Goal: Task Accomplishment & Management: Manage account settings

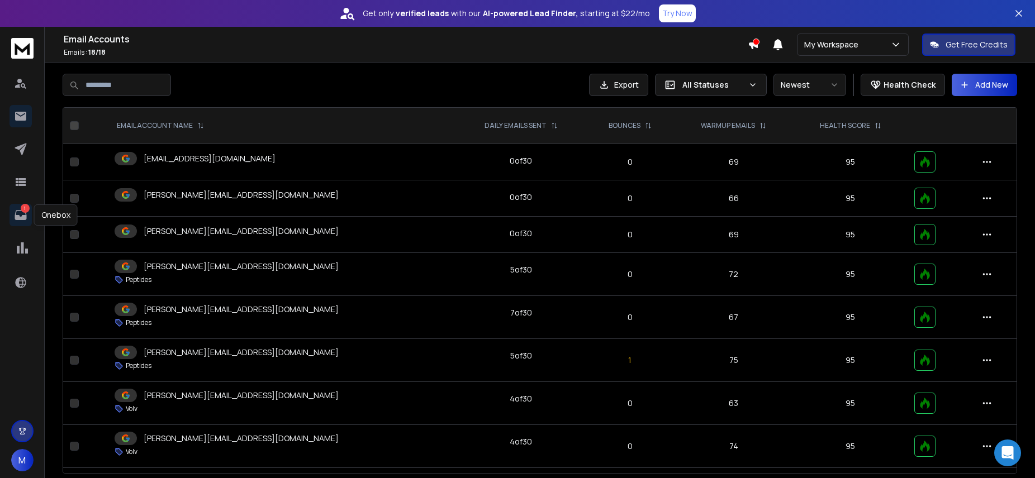
click at [16, 215] on icon at bounding box center [20, 214] width 13 height 13
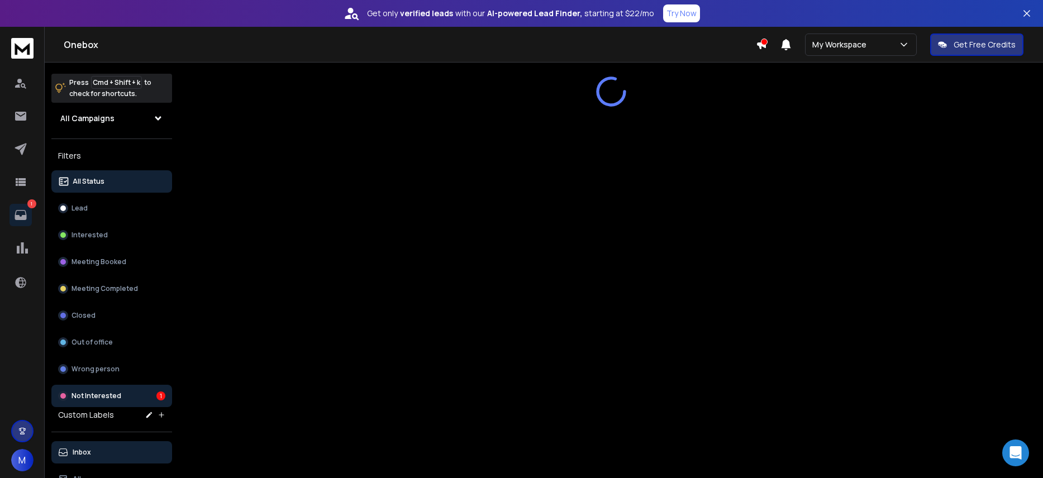
click at [104, 397] on p "Not Interested" at bounding box center [97, 396] width 50 height 9
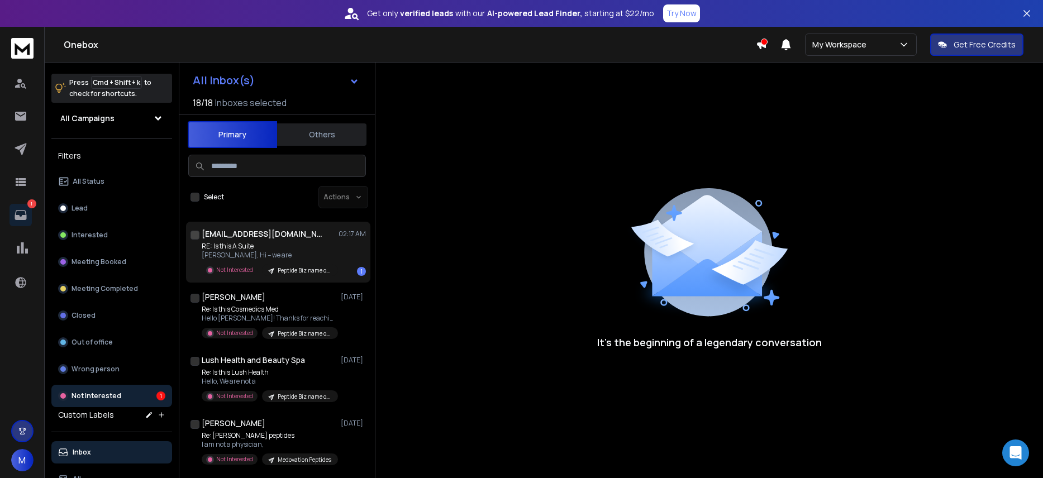
click at [312, 252] on p "[PERSON_NAME], Hi – we are" at bounding box center [269, 255] width 134 height 9
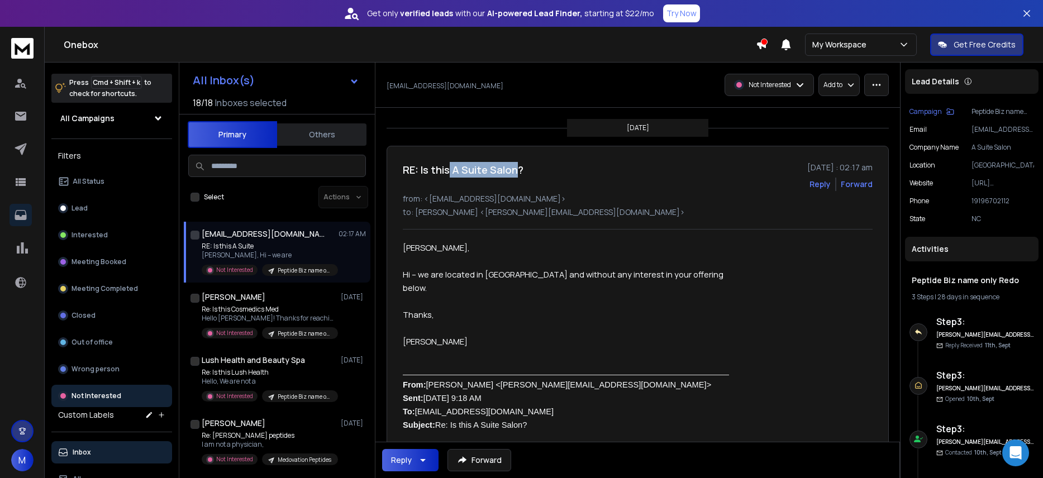
drag, startPoint x: 514, startPoint y: 170, endPoint x: 449, endPoint y: 167, distance: 65.5
click at [449, 167] on h1 "RE: Is this A Suite Salon?" at bounding box center [463, 170] width 121 height 16
click at [568, 187] on div "RE: Is this A Suite Salon? [DATE] : 02:17 am Reply Forward" at bounding box center [638, 176] width 470 height 29
click at [801, 83] on icon at bounding box center [800, 84] width 9 height 9
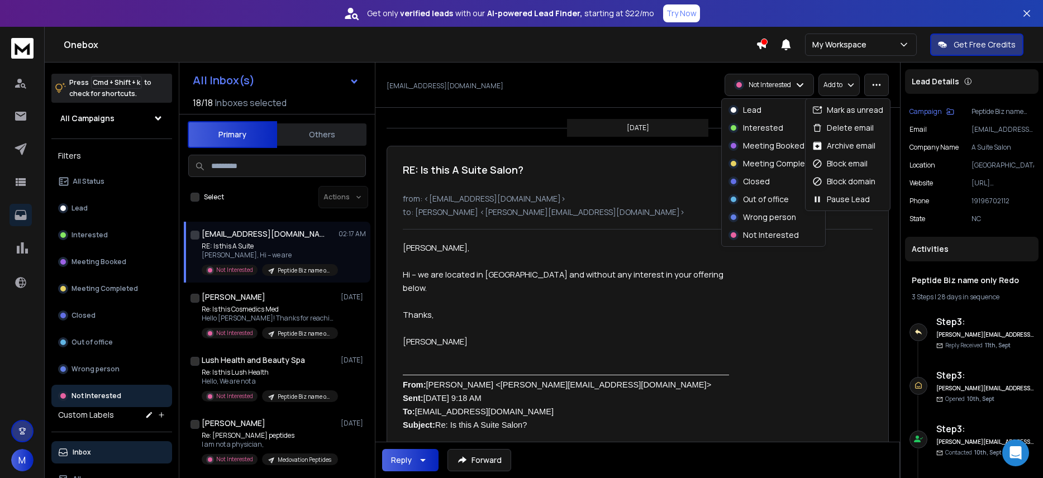
click at [880, 84] on icon "button" at bounding box center [877, 85] width 8 height 2
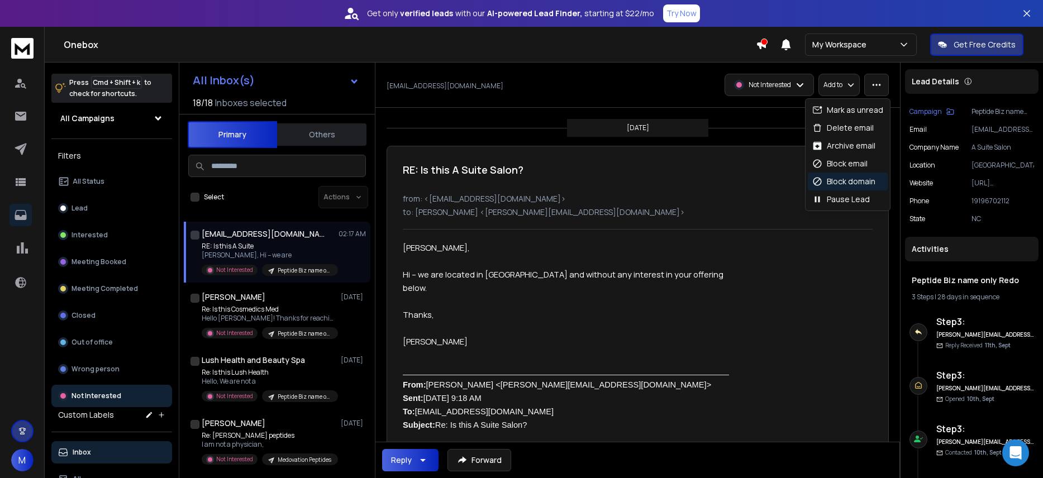
click at [842, 181] on div "Block domain" at bounding box center [844, 181] width 63 height 11
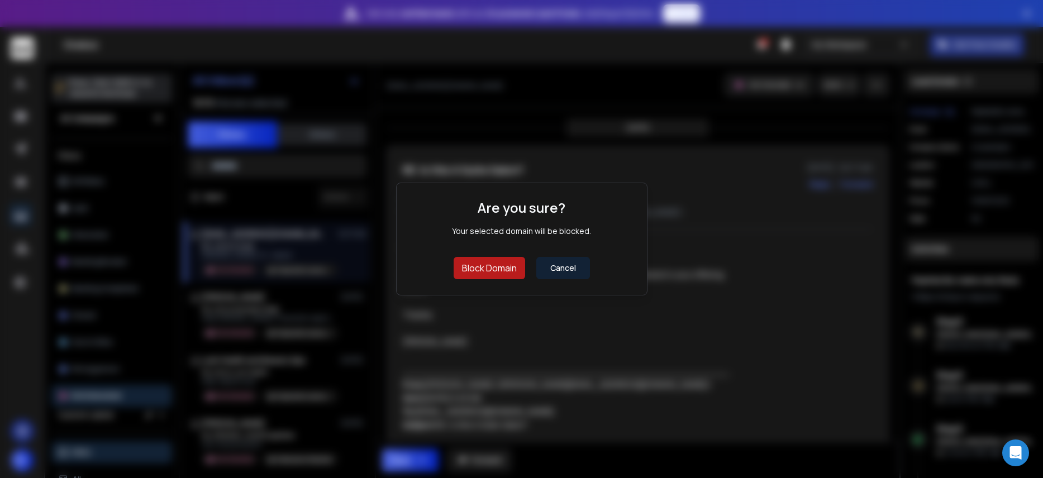
click at [502, 259] on button "Block Domain" at bounding box center [490, 268] width 72 height 22
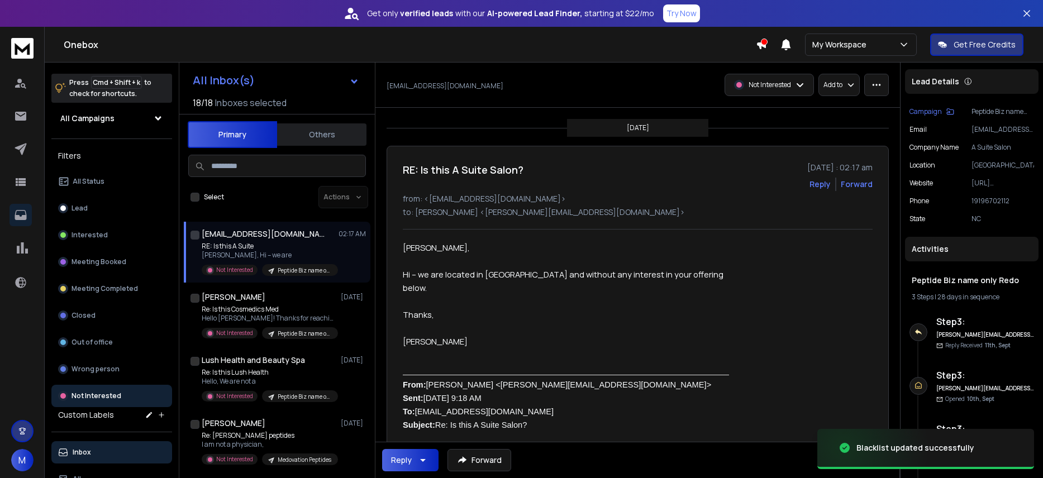
click at [877, 77] on button "button" at bounding box center [877, 85] width 25 height 22
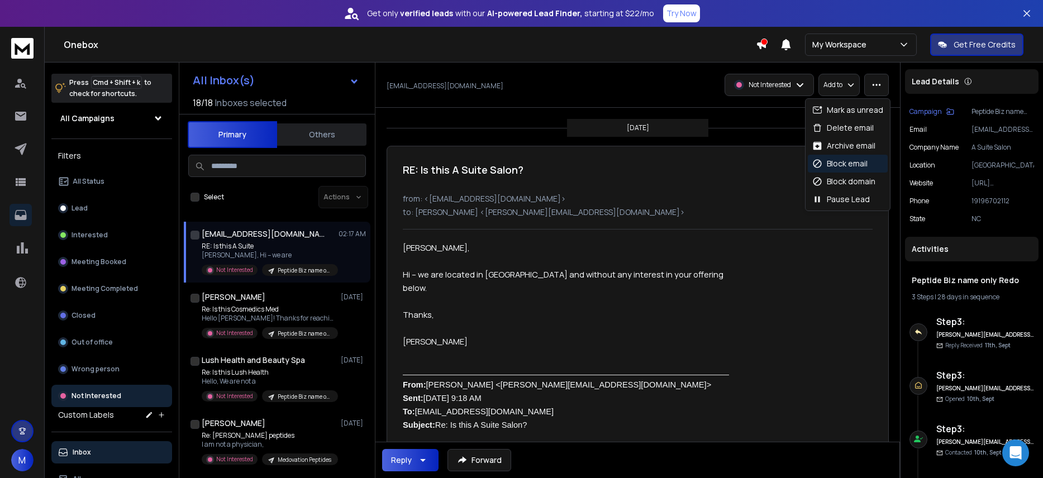
click at [852, 163] on div "Block email" at bounding box center [840, 163] width 55 height 11
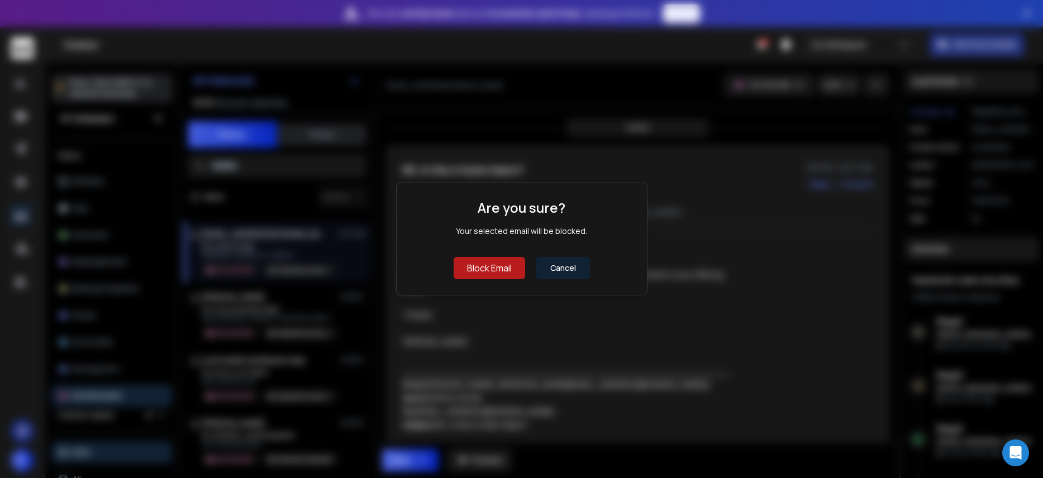
click at [471, 267] on button "Block Email" at bounding box center [490, 268] width 72 height 22
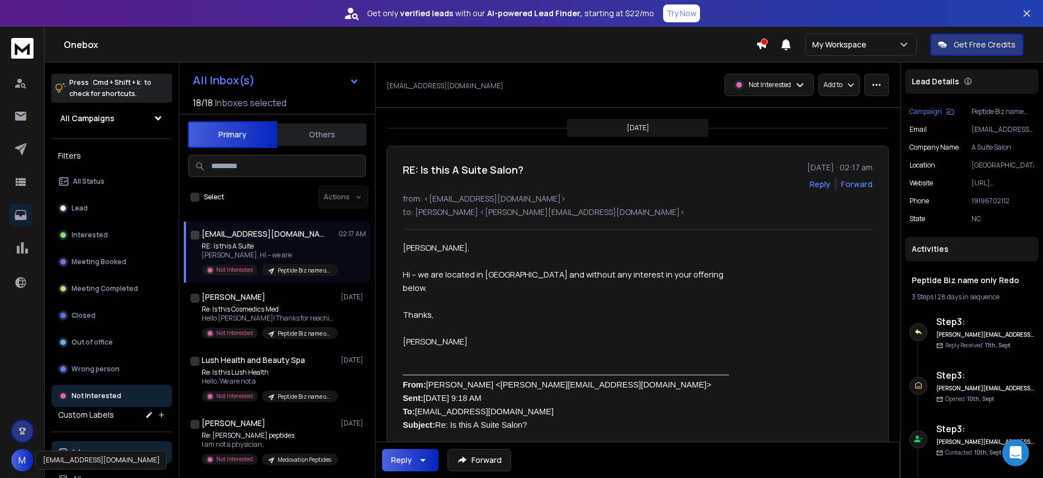
click at [23, 454] on span "M" at bounding box center [22, 460] width 22 height 22
click at [21, 465] on span "M" at bounding box center [22, 460] width 22 height 22
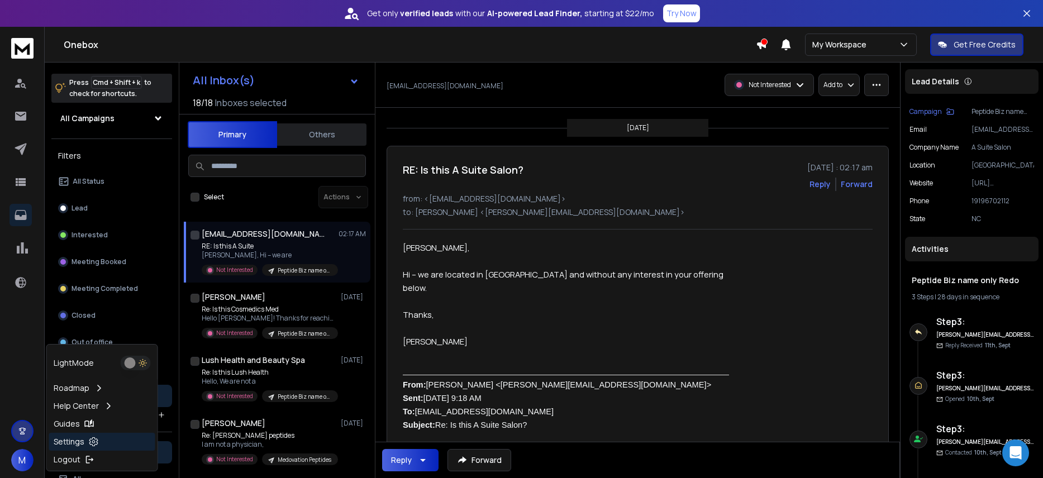
click at [72, 439] on p "Settings" at bounding box center [69, 441] width 31 height 11
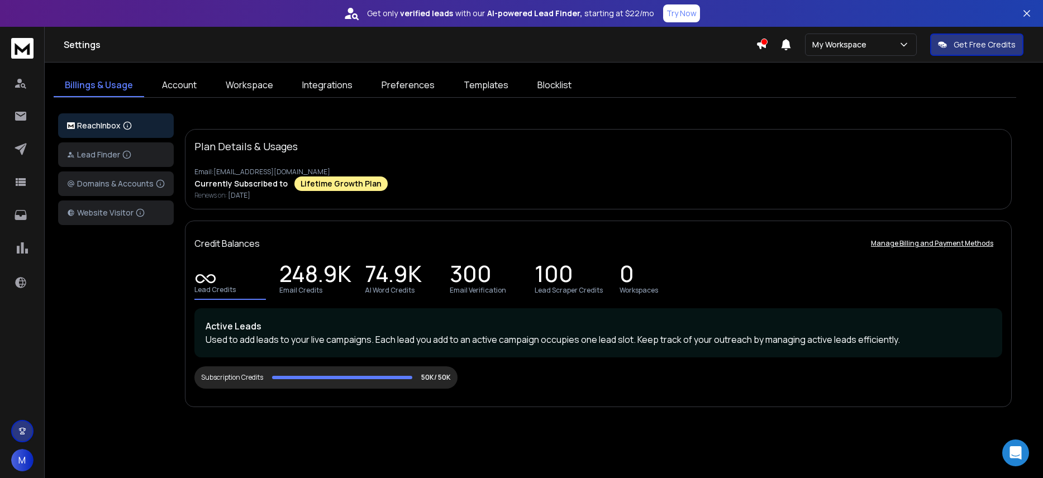
click at [544, 95] on link "Blocklist" at bounding box center [554, 85] width 56 height 23
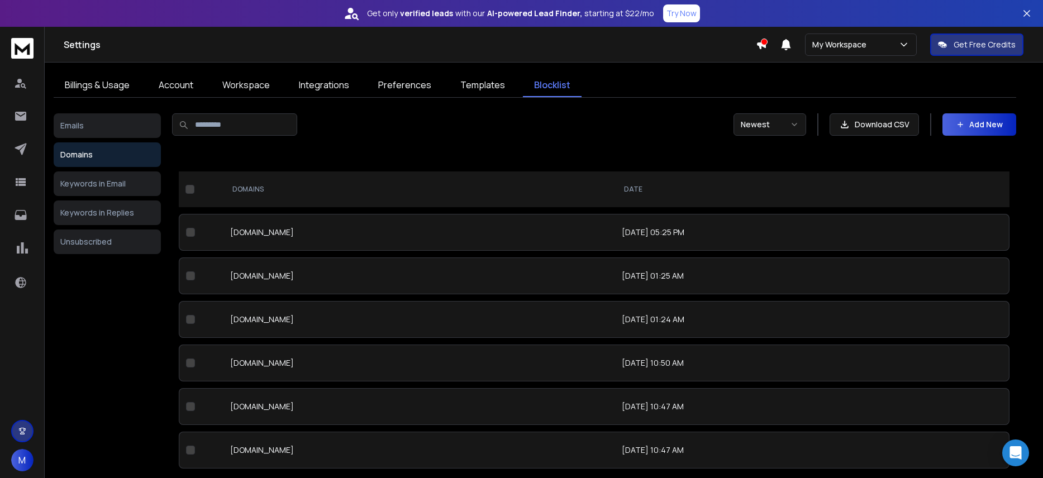
click at [98, 153] on button "Domains" at bounding box center [107, 155] width 107 height 25
click at [189, 231] on button "button" at bounding box center [190, 232] width 9 height 9
click at [687, 125] on button "Unblock" at bounding box center [690, 124] width 64 height 22
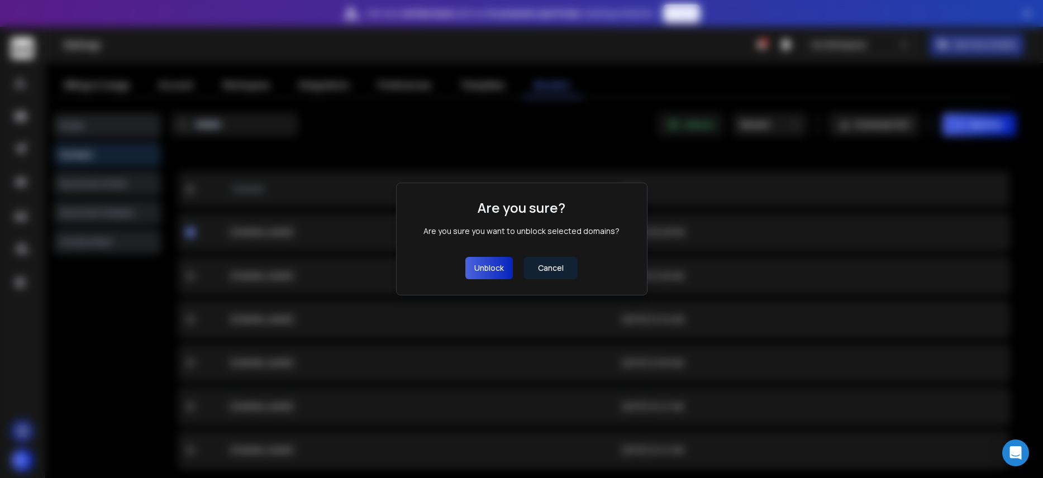
click at [481, 263] on button "Unblock" at bounding box center [490, 268] width 48 height 22
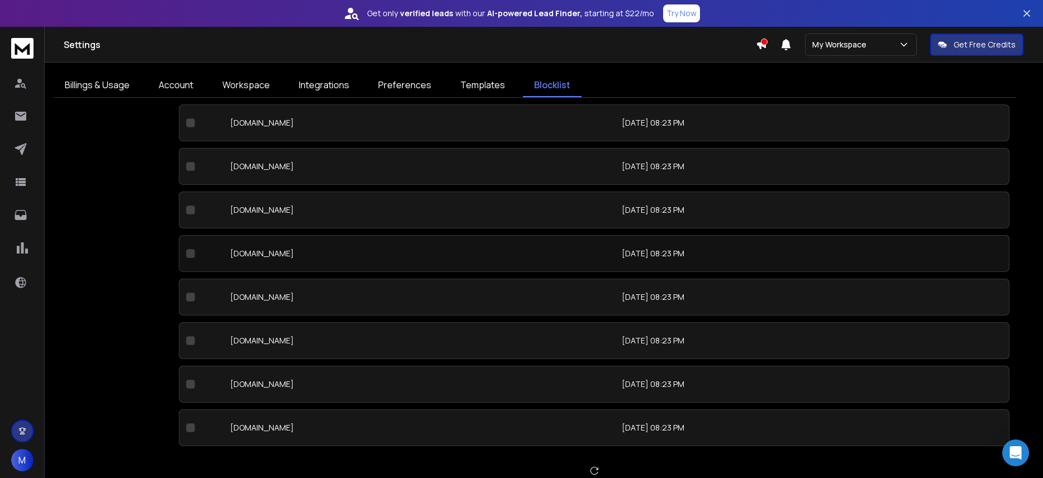
scroll to position [1940, 0]
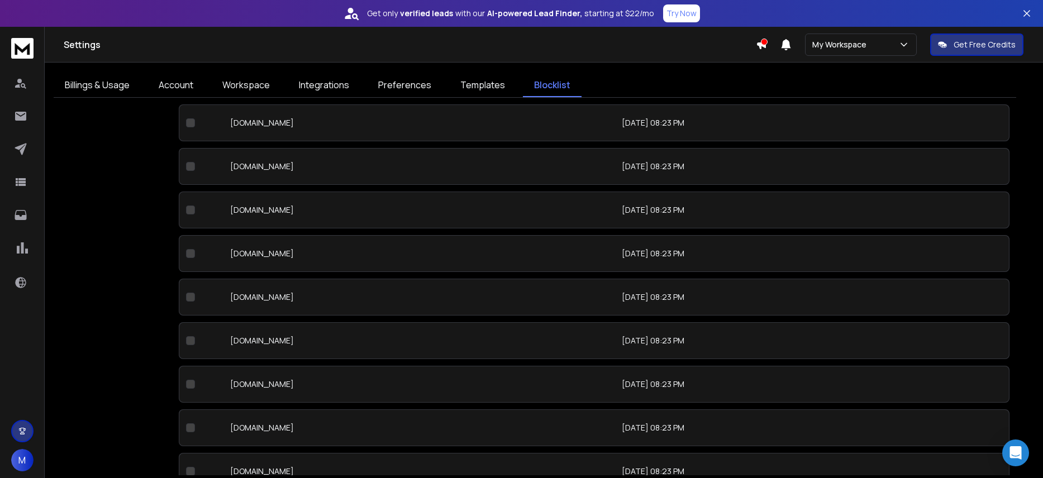
click at [20, 97] on div at bounding box center [23, 85] width 26 height 26
click at [21, 154] on icon at bounding box center [21, 149] width 12 height 12
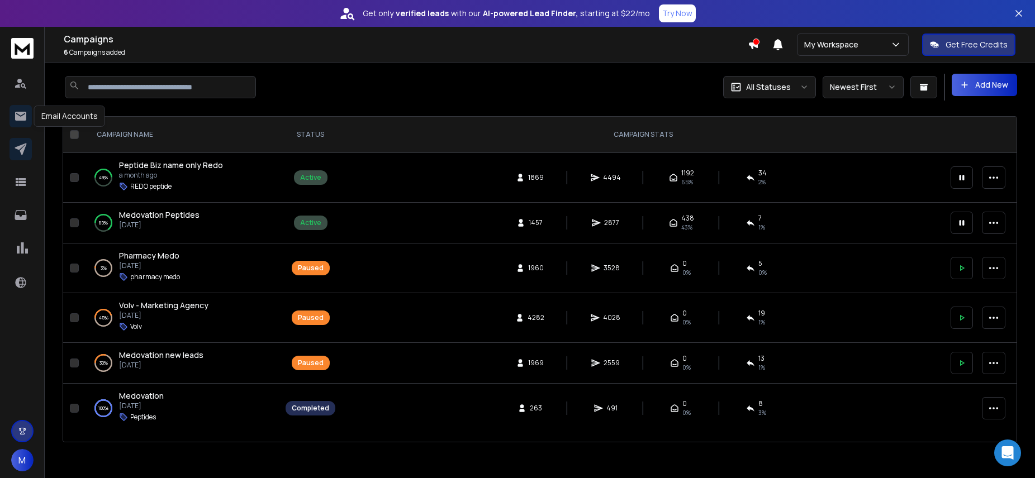
click at [16, 121] on icon at bounding box center [20, 116] width 13 height 13
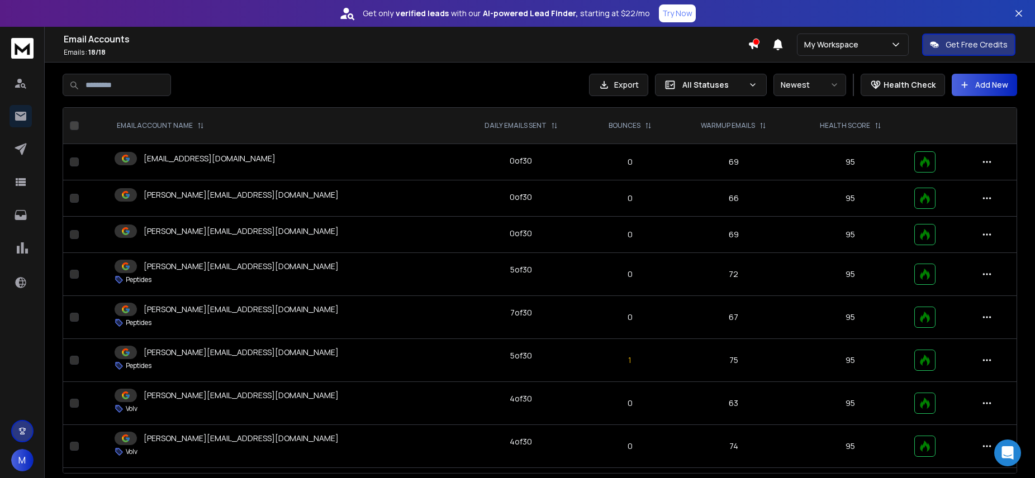
click at [31, 113] on body "Get only verified leads with our AI-powered Lead Finder, starting at $22/mo Try…" at bounding box center [517, 239] width 1035 height 478
click at [30, 113] on link at bounding box center [21, 116] width 22 height 22
click at [17, 114] on icon at bounding box center [20, 116] width 13 height 13
click at [18, 118] on icon at bounding box center [20, 116] width 11 height 9
click at [20, 146] on icon at bounding box center [21, 149] width 12 height 12
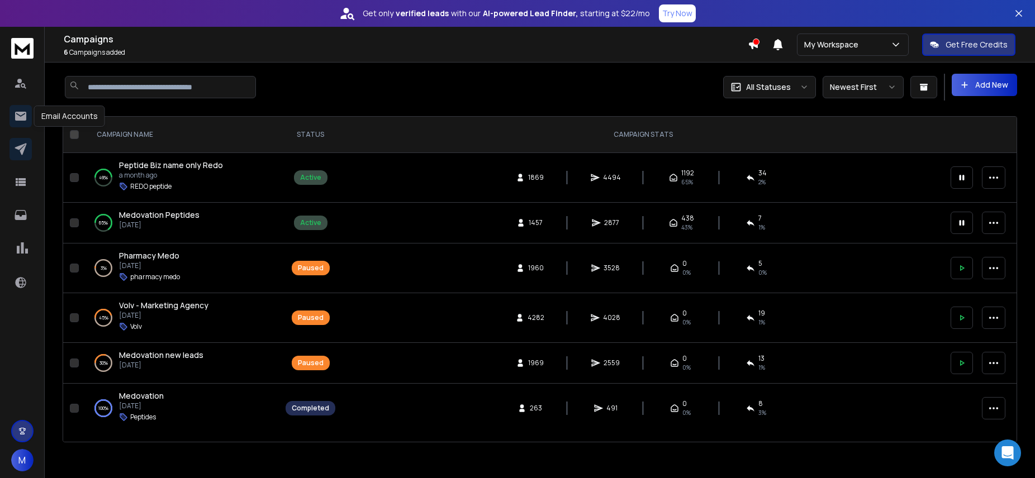
click at [28, 118] on link at bounding box center [21, 116] width 22 height 22
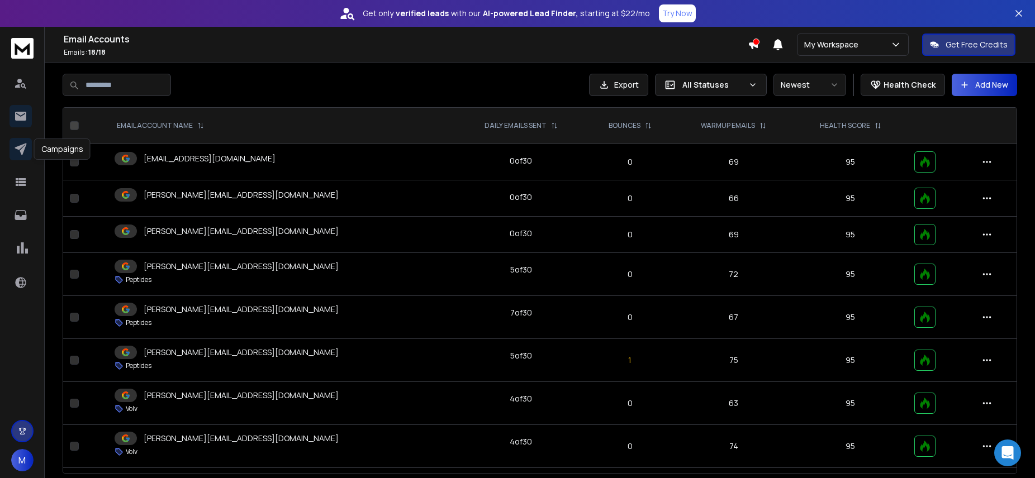
click at [26, 146] on icon at bounding box center [20, 149] width 13 height 13
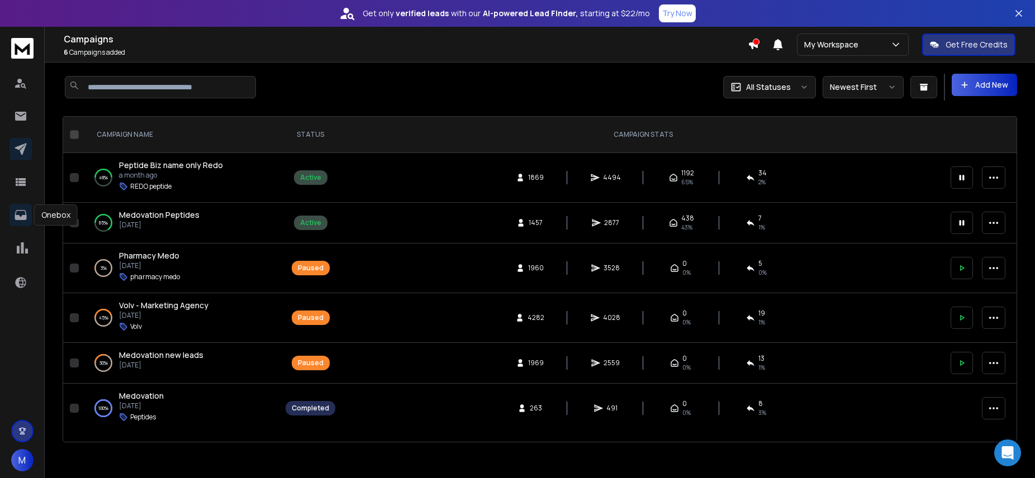
click at [19, 214] on icon at bounding box center [20, 214] width 13 height 13
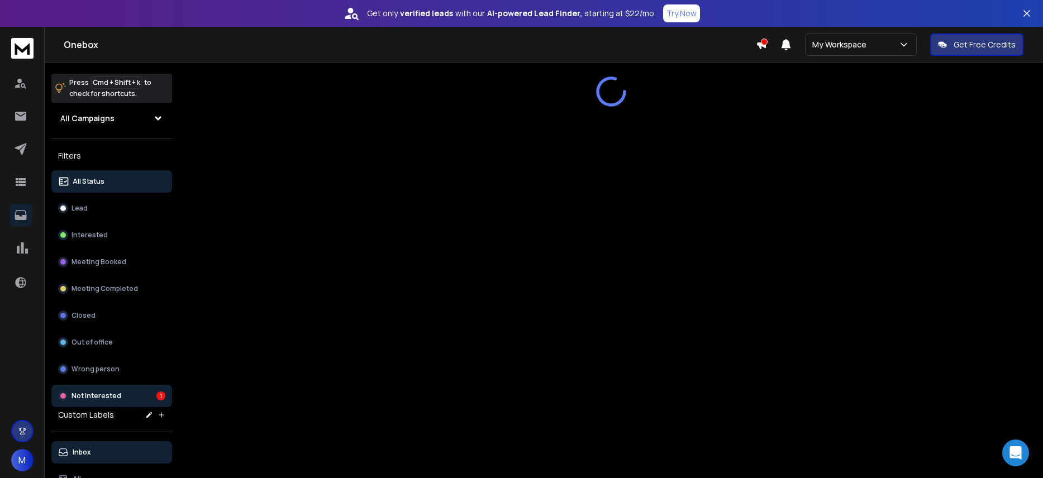
click at [125, 403] on button "Not Interested 1" at bounding box center [111, 396] width 121 height 22
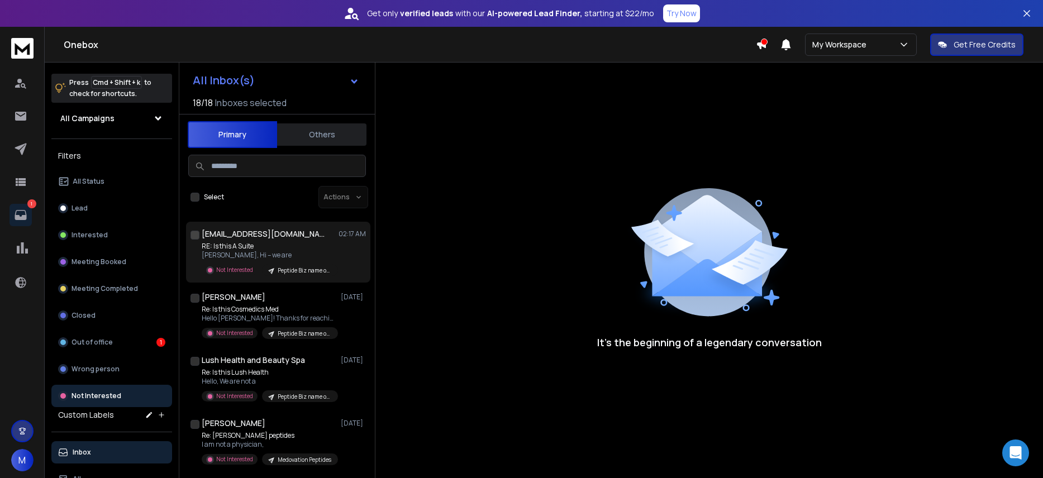
click at [336, 247] on div "RE: Is this A Suite [PERSON_NAME], Hi – we are Not Interested Peptide Biz name …" at bounding box center [270, 259] width 136 height 34
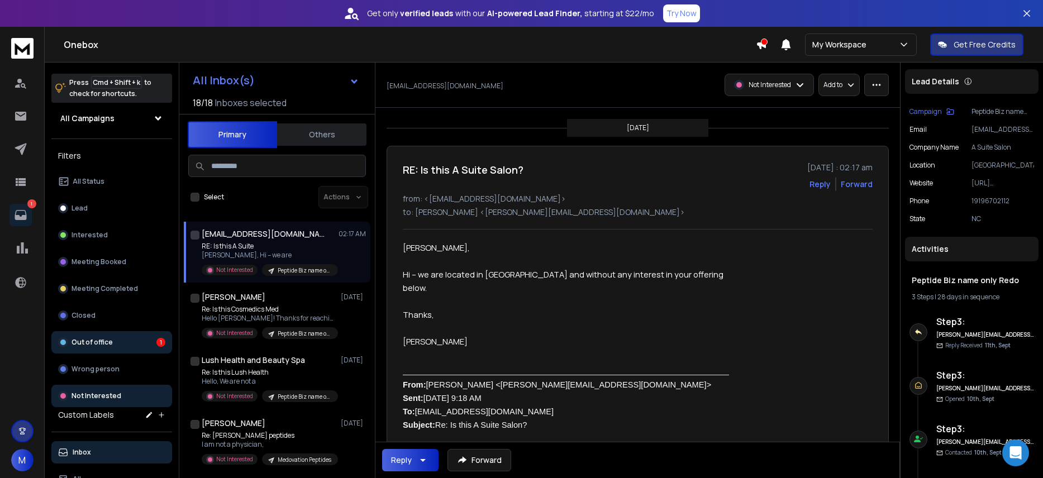
click at [94, 346] on p "Out of office" at bounding box center [92, 342] width 41 height 9
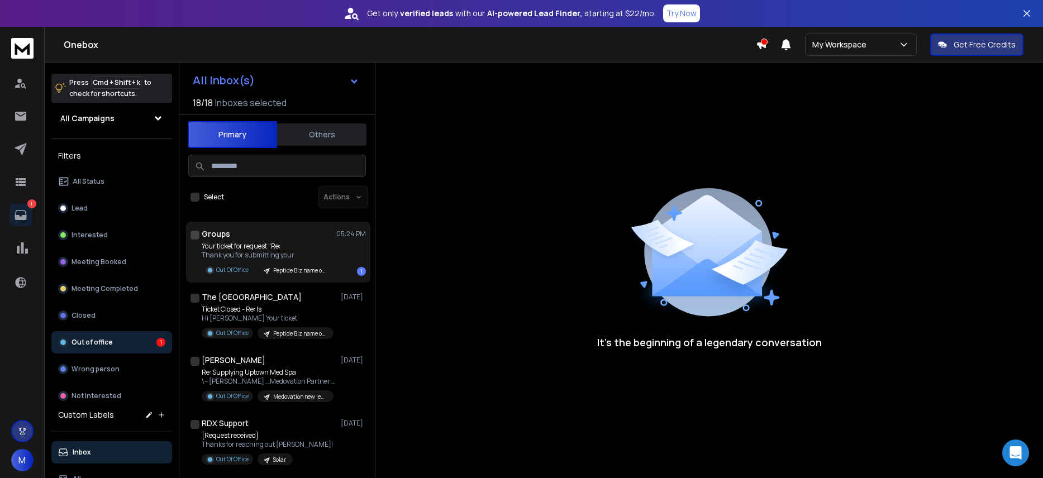
click at [321, 245] on p "Your ticket for request "Re:" at bounding box center [268, 246] width 132 height 9
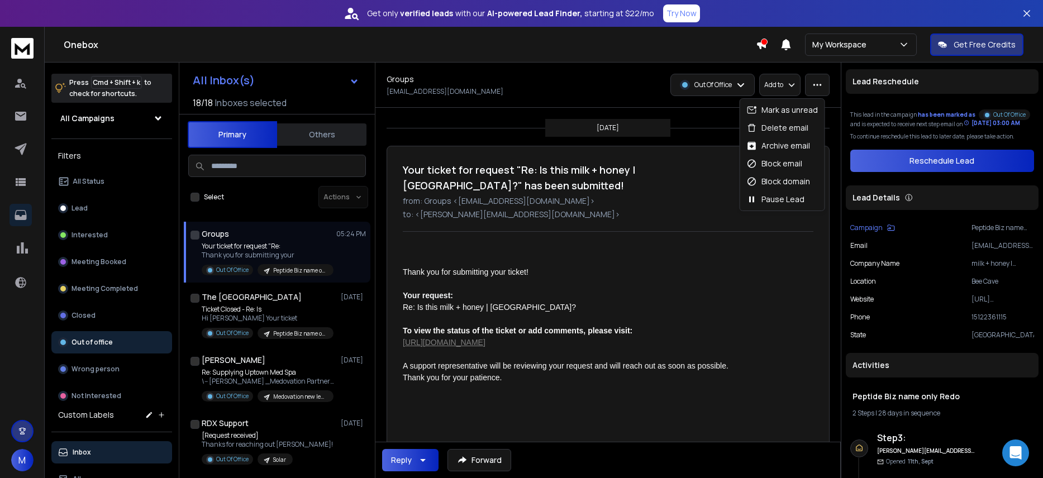
click at [820, 80] on button "button" at bounding box center [817, 85] width 25 height 22
click at [563, 220] on p "to: <[PERSON_NAME][EMAIL_ADDRESS][DOMAIN_NAME]>" at bounding box center [608, 214] width 411 height 11
click at [988, 226] on p "Peptide Biz name only Redo" at bounding box center [1003, 228] width 63 height 9
click at [991, 227] on p "Peptide Biz name only Redo" at bounding box center [1003, 228] width 63 height 9
click at [875, 228] on p "Campaign" at bounding box center [867, 228] width 32 height 9
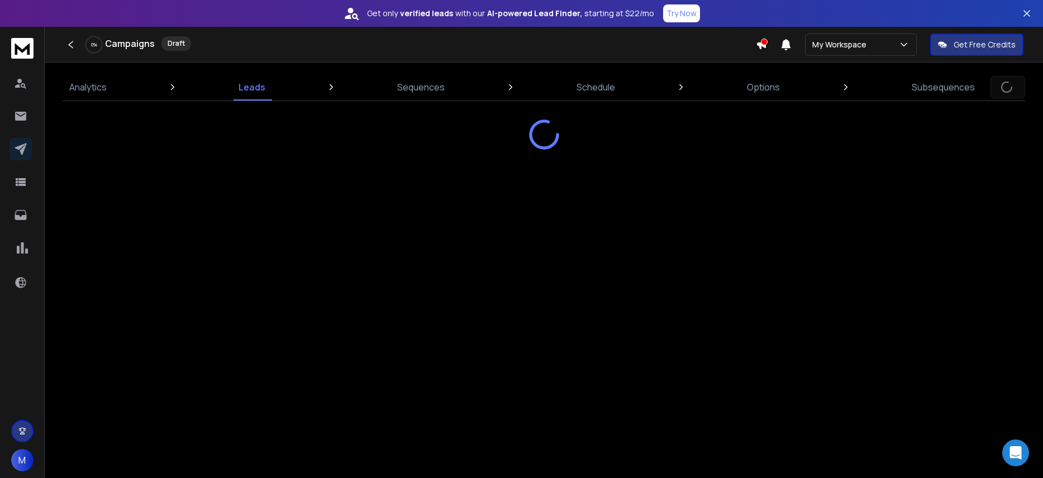
click at [879, 227] on div "Get only verified leads with our AI-powered Lead Finder, starting at $22/mo Try…" at bounding box center [521, 239] width 1043 height 478
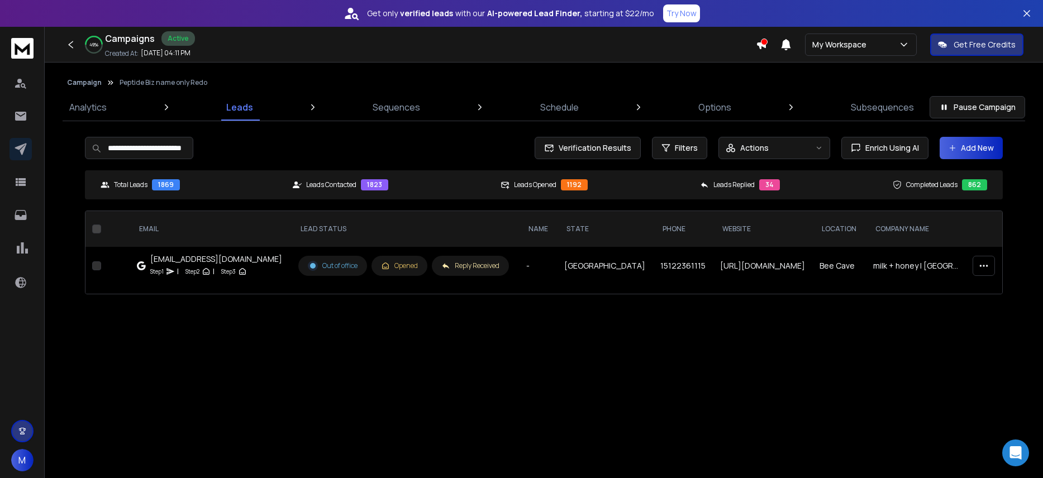
click at [415, 277] on td "Out of office Opened Reply Received" at bounding box center [406, 266] width 228 height 38
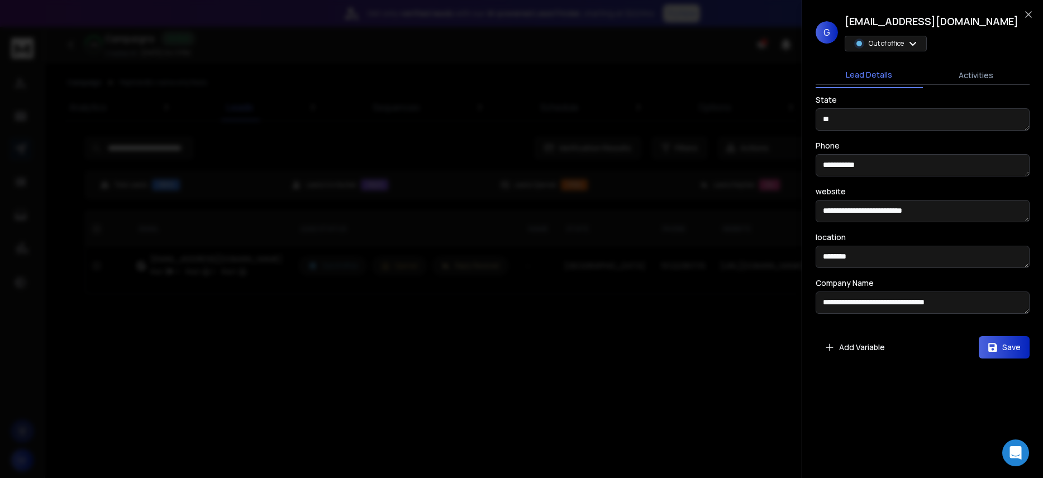
click at [901, 40] on body "**********" at bounding box center [521, 239] width 1043 height 478
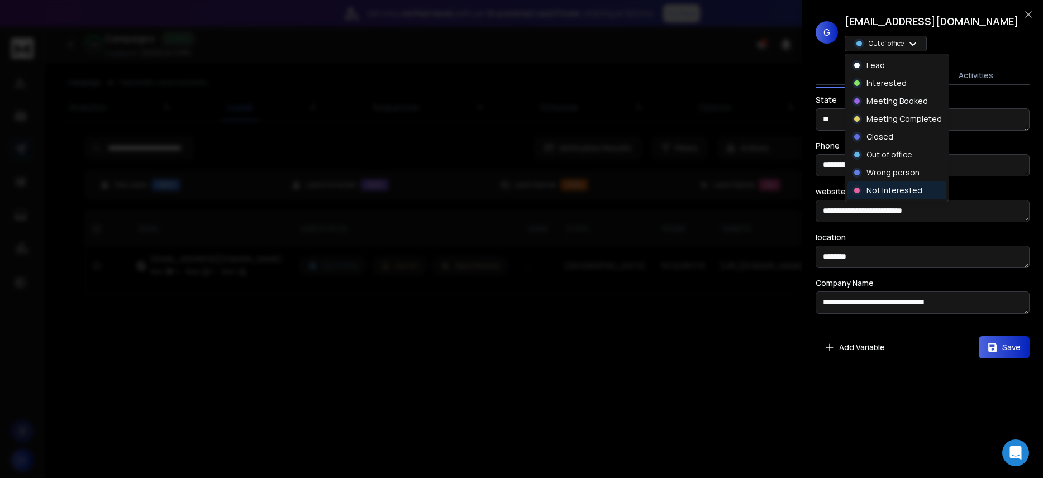
click at [887, 189] on p "Not Interested" at bounding box center [895, 190] width 56 height 11
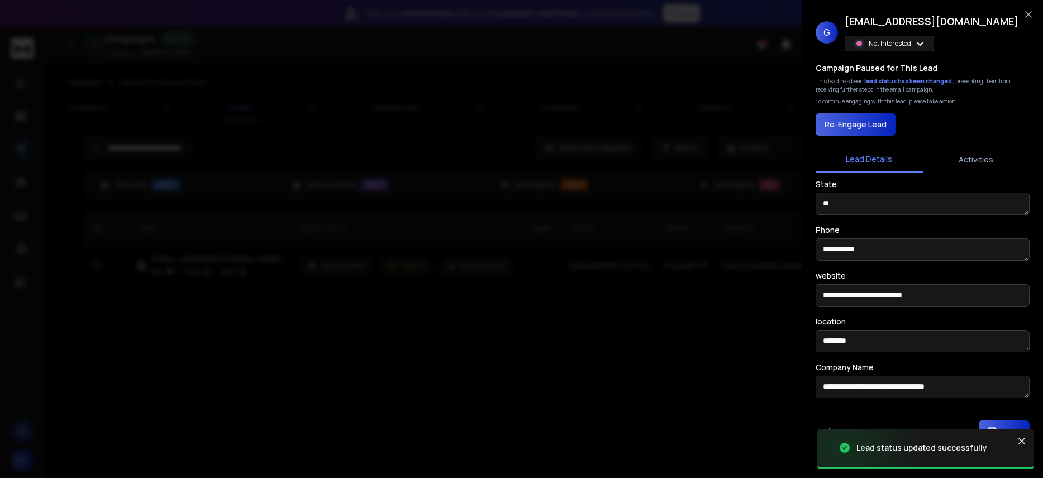
click at [1025, 441] on icon "Notifications (F8)" at bounding box center [1022, 441] width 11 height 11
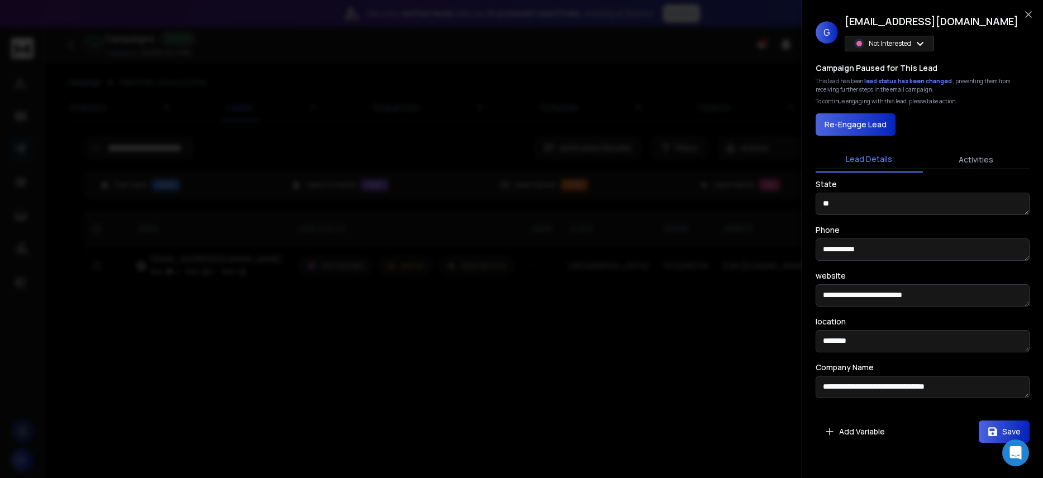
click at [1000, 430] on button "Save" at bounding box center [1004, 432] width 51 height 22
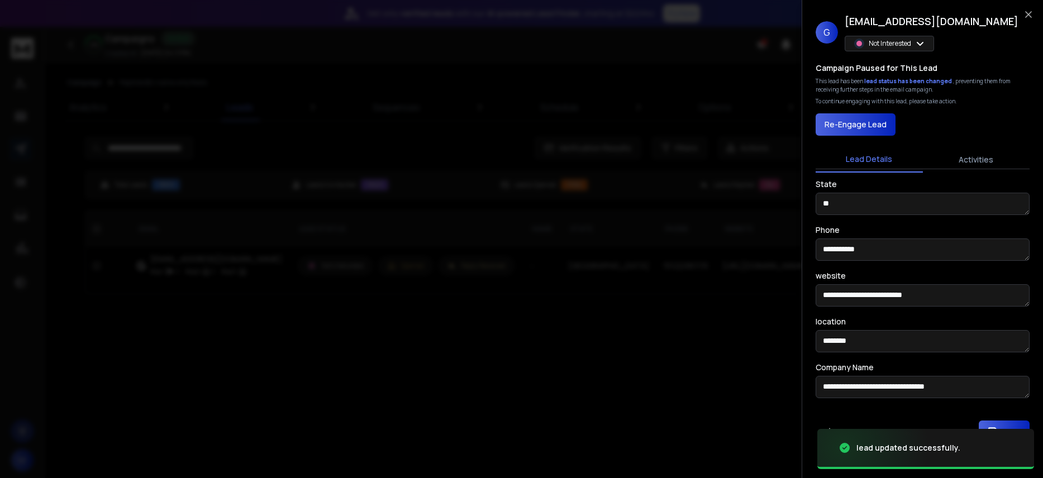
click at [512, 340] on div at bounding box center [521, 239] width 1043 height 478
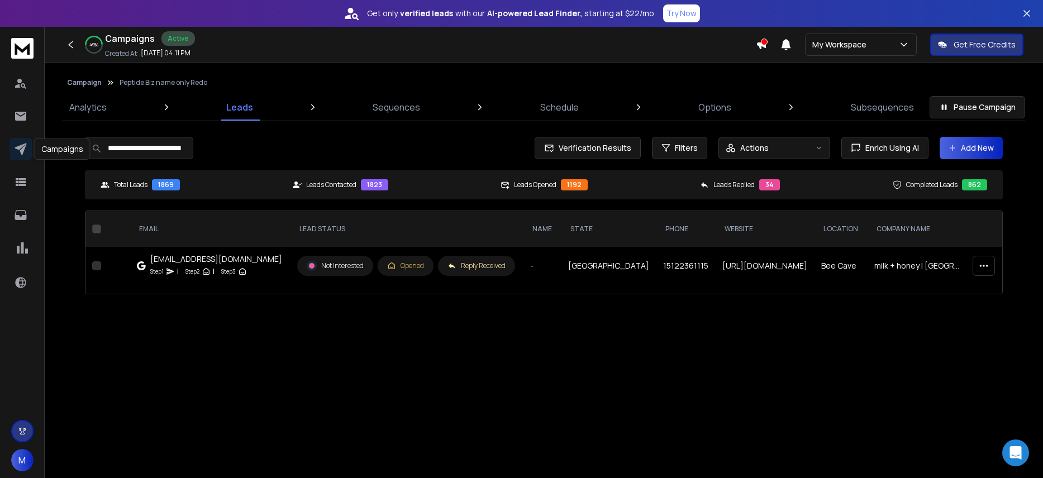
click at [20, 146] on icon at bounding box center [21, 149] width 12 height 12
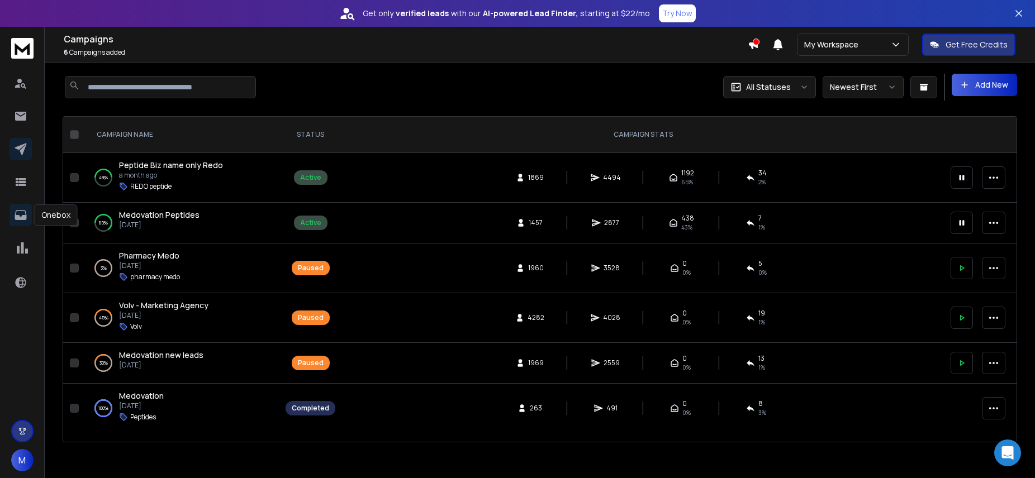
click at [29, 215] on link at bounding box center [21, 215] width 22 height 22
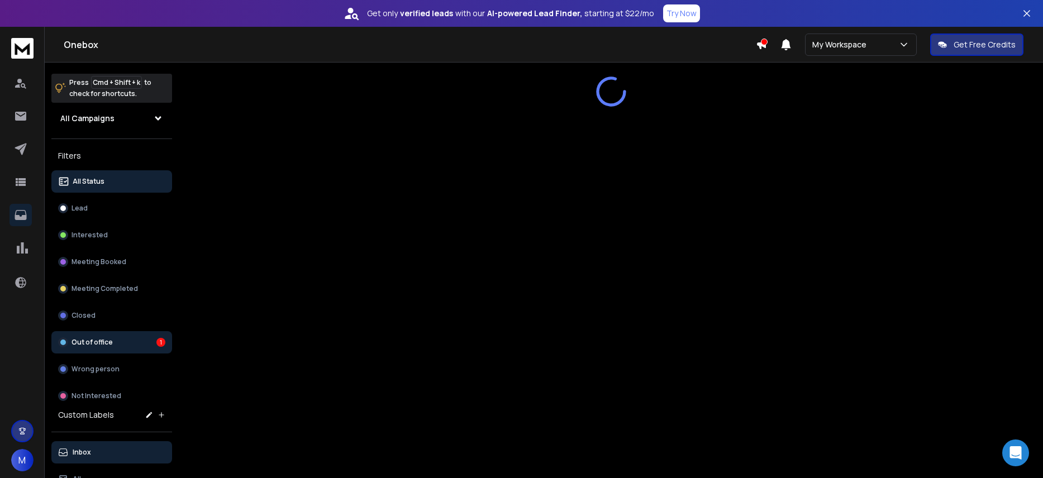
click at [107, 349] on button "Out of office 1" at bounding box center [111, 342] width 121 height 22
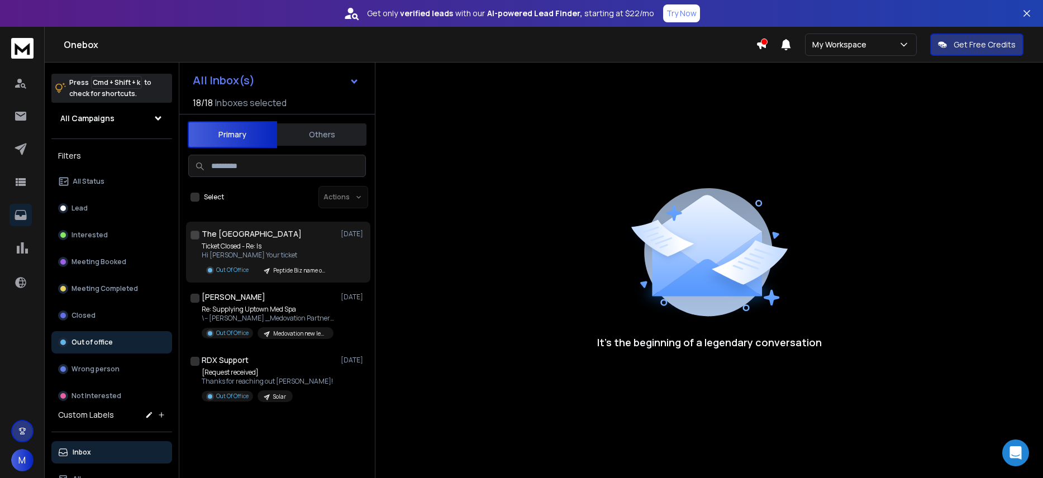
click at [300, 255] on p "Hi [PERSON_NAME] Your ticket" at bounding box center [268, 255] width 132 height 9
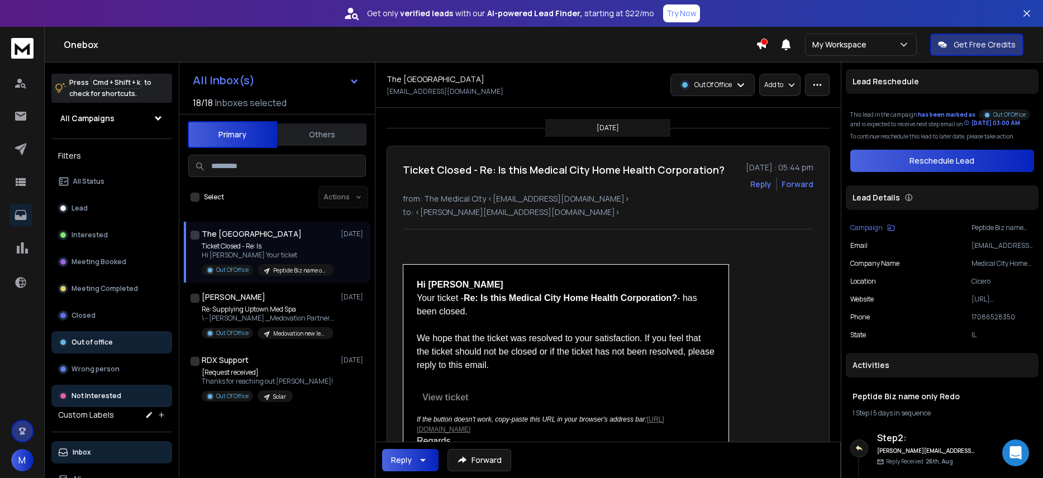
click at [89, 397] on p "Not Interested" at bounding box center [97, 396] width 50 height 9
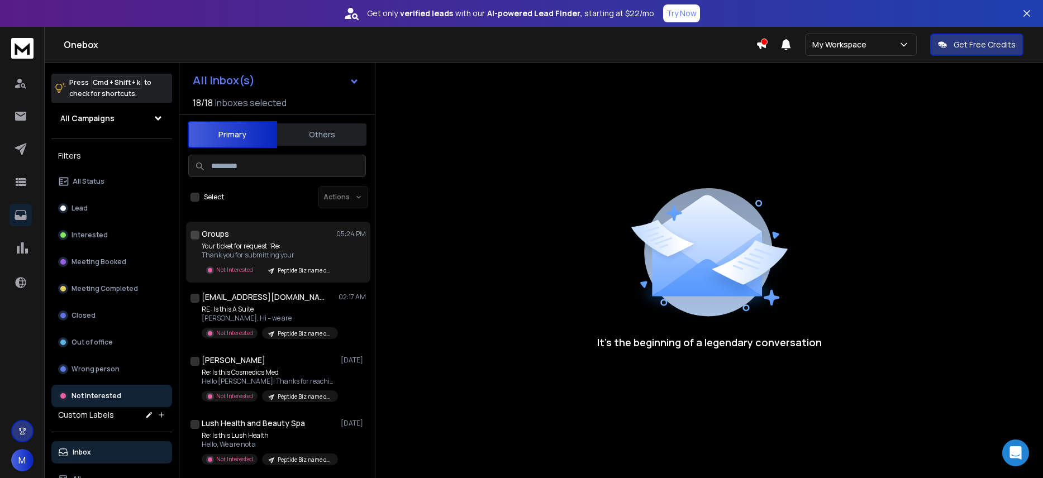
click at [295, 244] on p "Your ticket for request "Re:" at bounding box center [269, 246] width 134 height 9
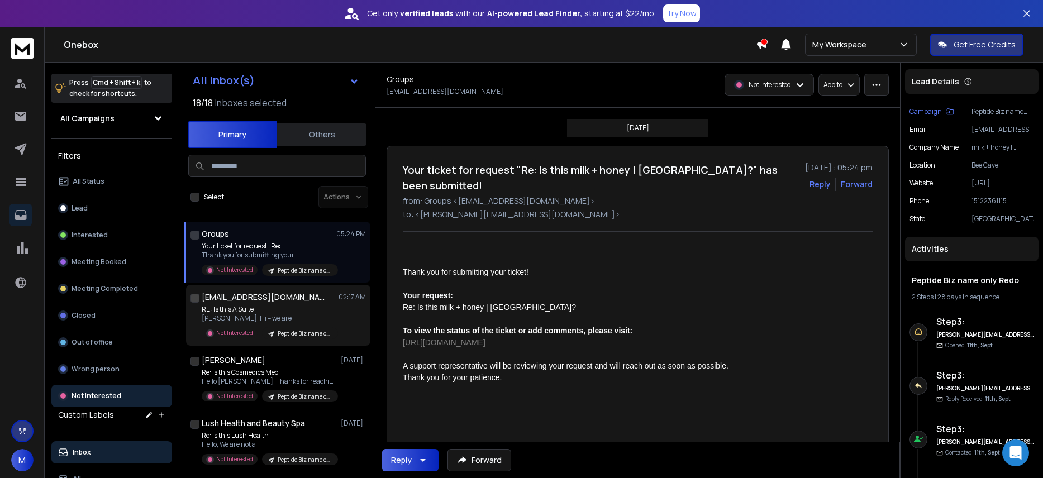
click at [284, 312] on p "RE: Is this A Suite" at bounding box center [269, 309] width 134 height 9
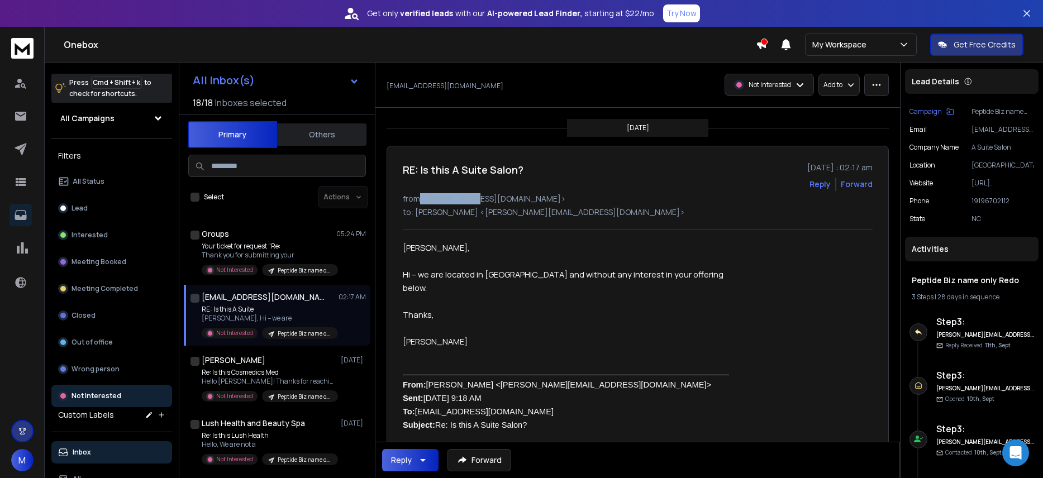
drag, startPoint x: 471, startPoint y: 200, endPoint x: 420, endPoint y: 195, distance: 51.6
click at [420, 195] on p "from: <[EMAIL_ADDRESS][DOMAIN_NAME]>" at bounding box center [638, 198] width 470 height 11
click at [543, 187] on div "RE: Is this A Suite Salon? [DATE] : 02:17 am Reply Forward" at bounding box center [638, 176] width 470 height 29
copy p "[EMAIL_ADDRESS][DOMAIN_NAME]"
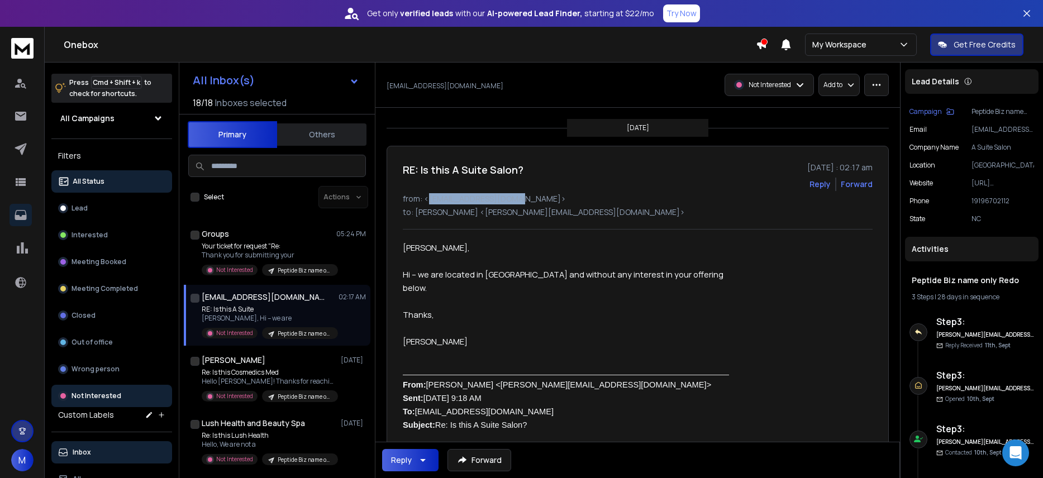
drag, startPoint x: 512, startPoint y: 200, endPoint x: 121, endPoint y: 176, distance: 391.9
click at [425, 200] on p "from: <[EMAIL_ADDRESS][DOMAIN_NAME]>" at bounding box center [638, 198] width 470 height 11
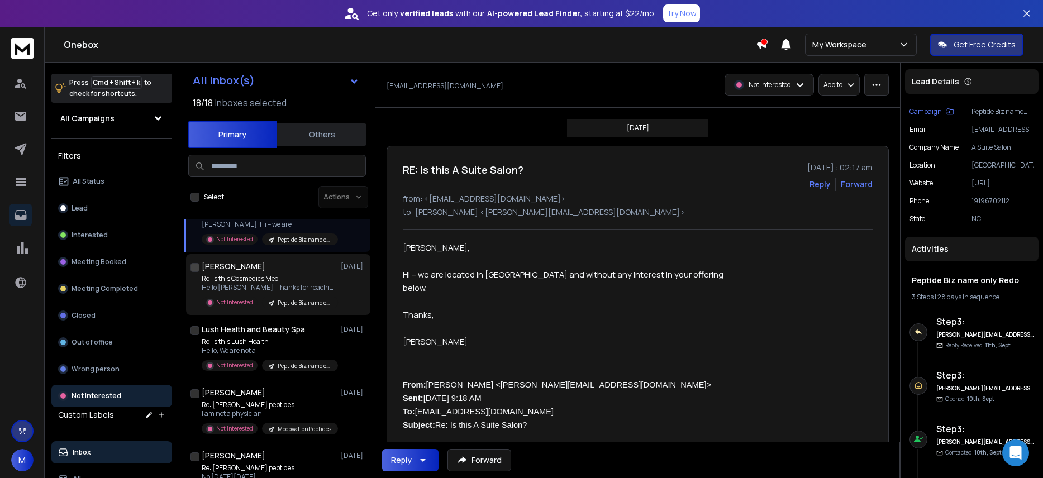
click at [236, 276] on p "Re: Is this Cosmedics Med" at bounding box center [269, 278] width 134 height 9
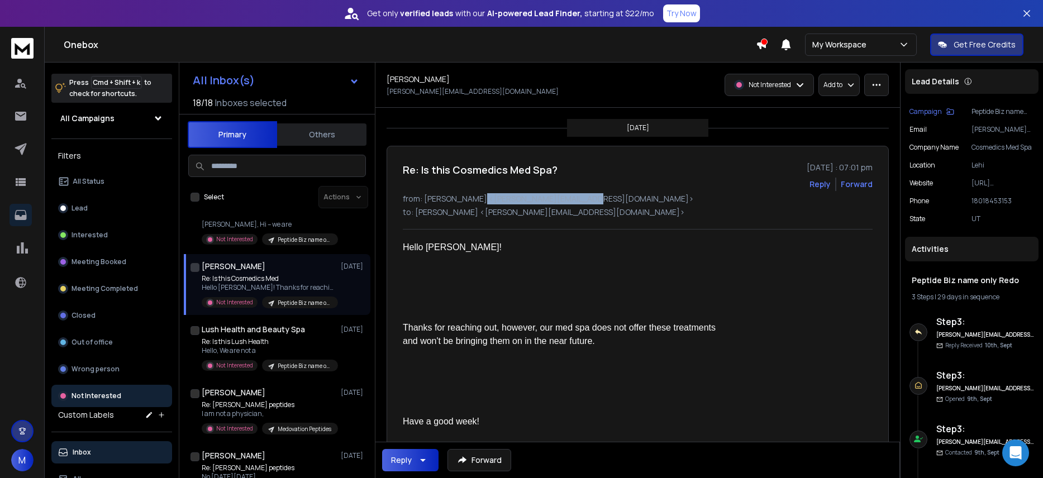
copy p "[PERSON_NAME][EMAIL_ADDRESS][DOMAIN_NAME]"
drag, startPoint x: 474, startPoint y: 199, endPoint x: 586, endPoint y: 203, distance: 111.3
click at [586, 203] on p "from: [PERSON_NAME] <[PERSON_NAME][EMAIL_ADDRESS][DOMAIN_NAME]>" at bounding box center [638, 198] width 470 height 11
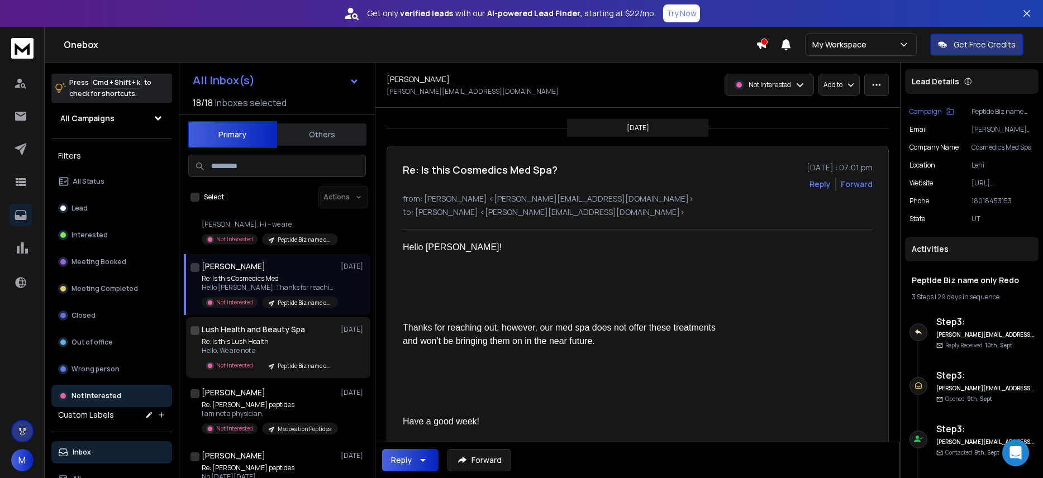
click at [288, 330] on h1 "Lush Health and Beauty Spa" at bounding box center [253, 329] width 103 height 11
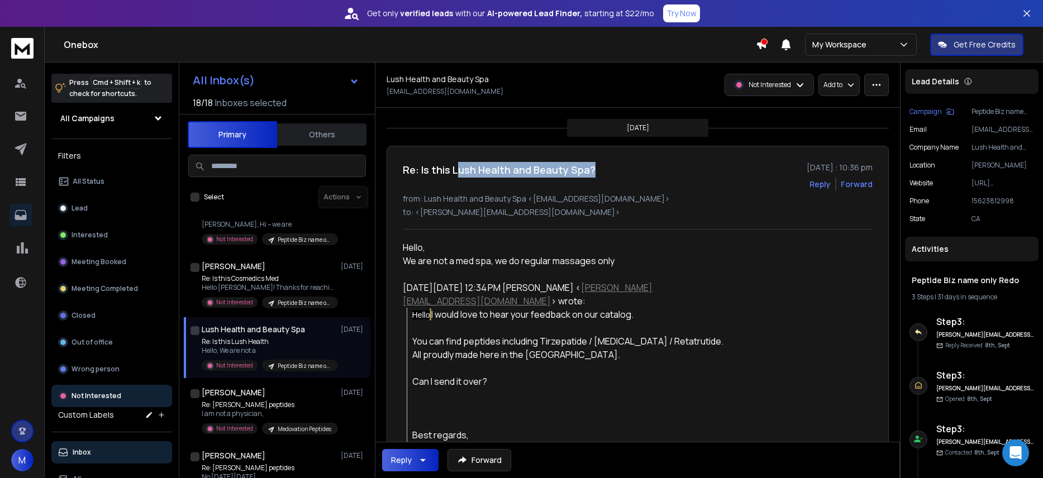
drag, startPoint x: 454, startPoint y: 168, endPoint x: 587, endPoint y: 174, distance: 133.7
click at [587, 174] on h1 "Re: Is this Lush Health and Beauty Spa?" at bounding box center [499, 170] width 193 height 16
drag, startPoint x: 586, startPoint y: 169, endPoint x: 453, endPoint y: 169, distance: 133.6
click at [453, 169] on h1 "Re: Is this Lush Health and Beauty Spa?" at bounding box center [499, 170] width 193 height 16
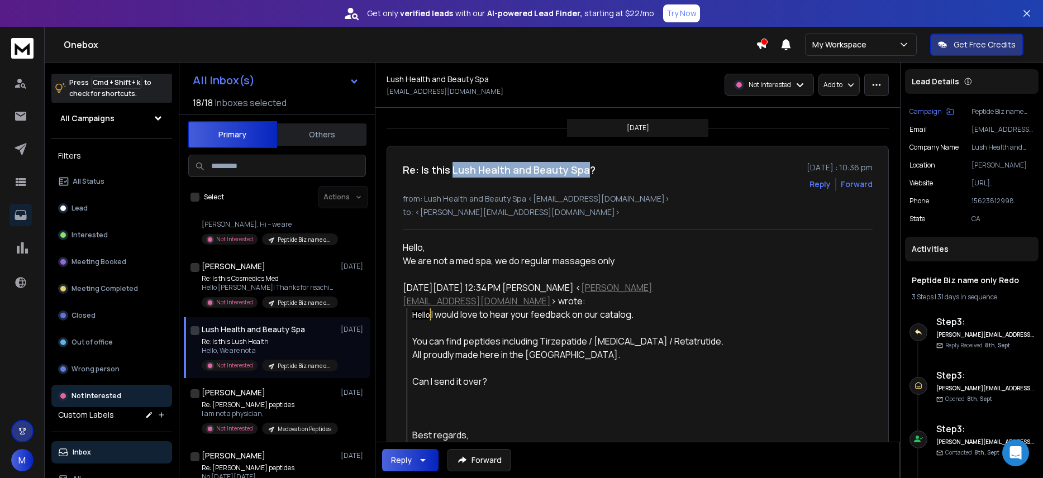
copy h1 "Lush Health and Beauty Spa"
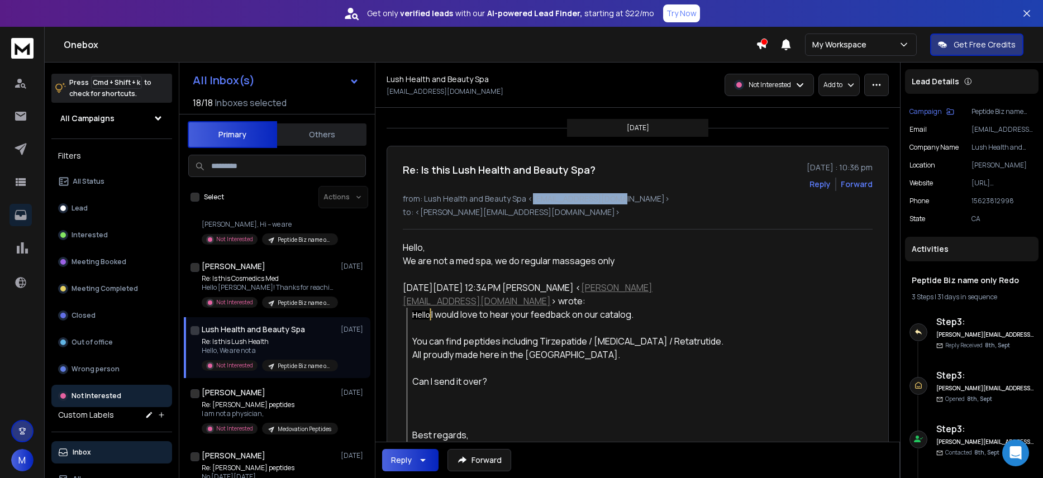
copy p "[EMAIL_ADDRESS][DOMAIN_NAME]"
drag, startPoint x: 620, startPoint y: 201, endPoint x: 528, endPoint y: 196, distance: 92.3
click at [528, 196] on p "from: Lush Health and Beauty Spa <[EMAIL_ADDRESS][DOMAIN_NAME]>" at bounding box center [638, 198] width 470 height 11
click at [450, 186] on div "Re: Is this Lush Health and Beauty Spa? [DATE] : 10:36 pm Reply Forward" at bounding box center [638, 176] width 470 height 29
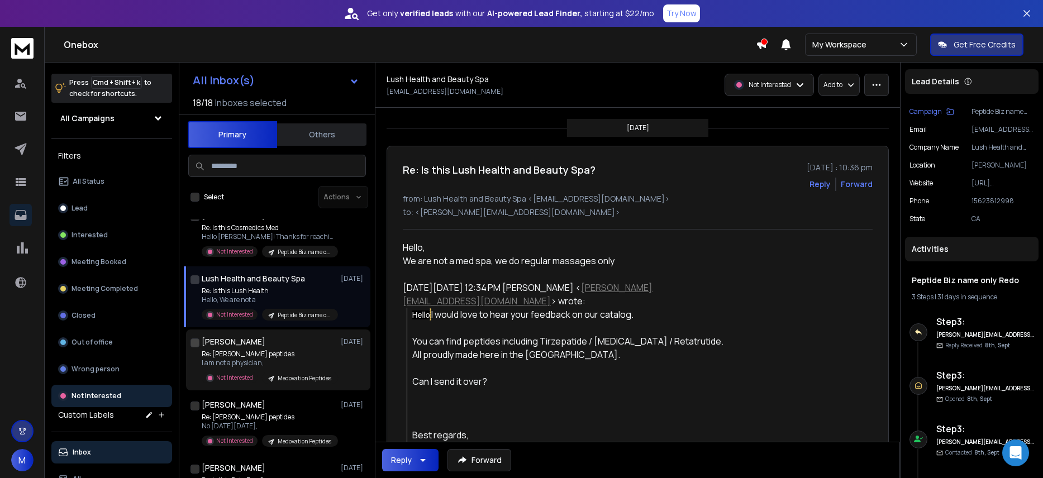
scroll to position [146, 0]
click at [305, 347] on div "[PERSON_NAME] [DATE] Re: [PERSON_NAME] peptides I am not a physician, Not Inter…" at bounding box center [284, 359] width 164 height 48
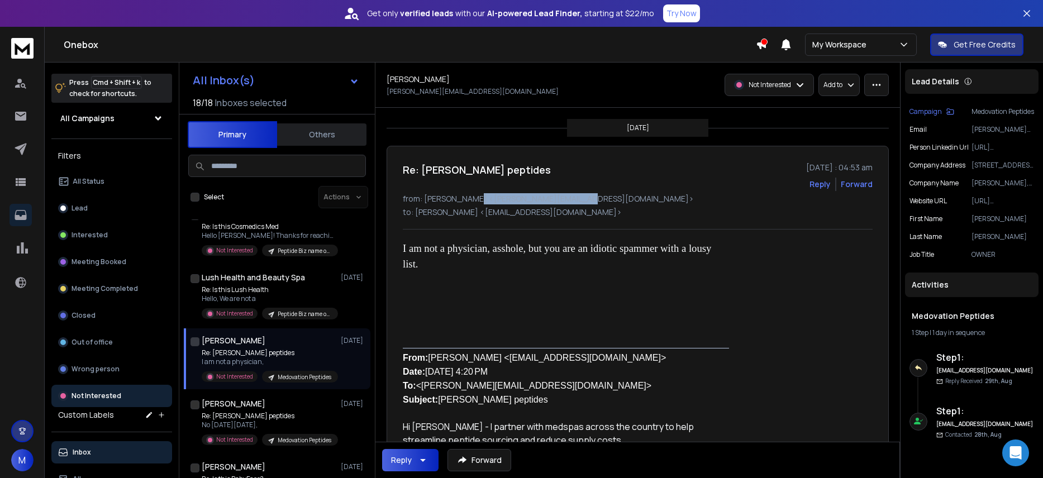
drag, startPoint x: 573, startPoint y: 201, endPoint x: 473, endPoint y: 198, distance: 99.5
click at [468, 199] on p "from: [PERSON_NAME] <[PERSON_NAME][EMAIL_ADDRESS][DOMAIN_NAME]>" at bounding box center [638, 198] width 470 height 11
copy p "[PERSON_NAME][EMAIL_ADDRESS][DOMAIN_NAME]"
click at [871, 86] on button "button" at bounding box center [877, 85] width 25 height 22
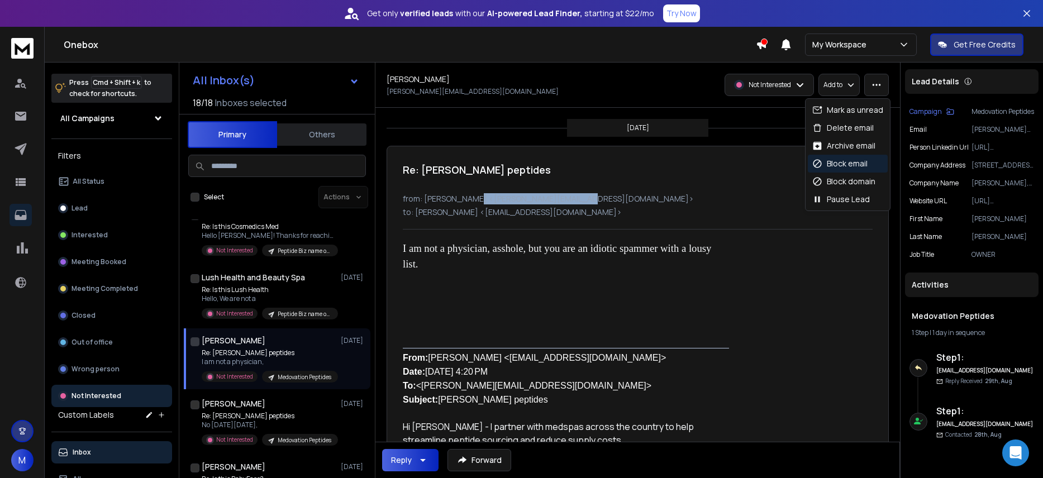
click at [851, 167] on div "Block email" at bounding box center [840, 163] width 55 height 11
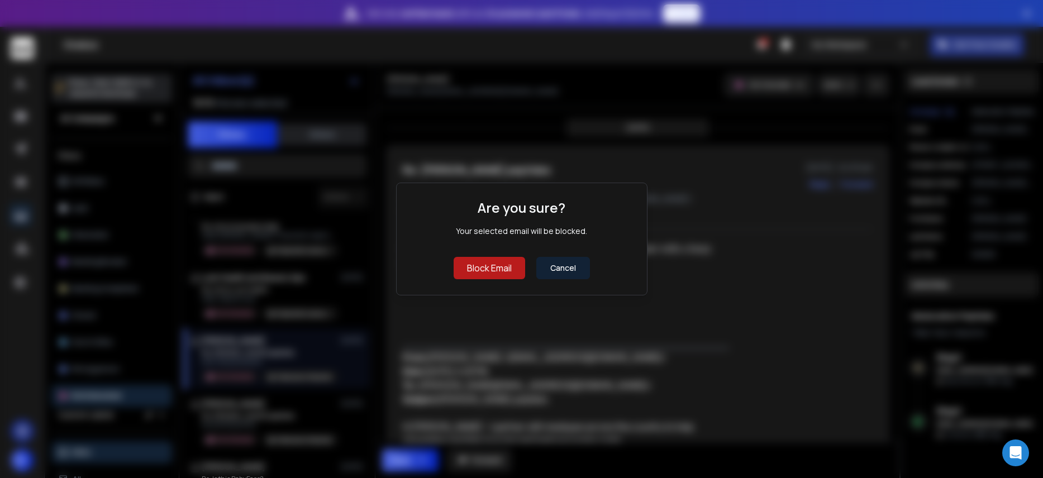
click at [481, 276] on button "Block Email" at bounding box center [490, 268] width 72 height 22
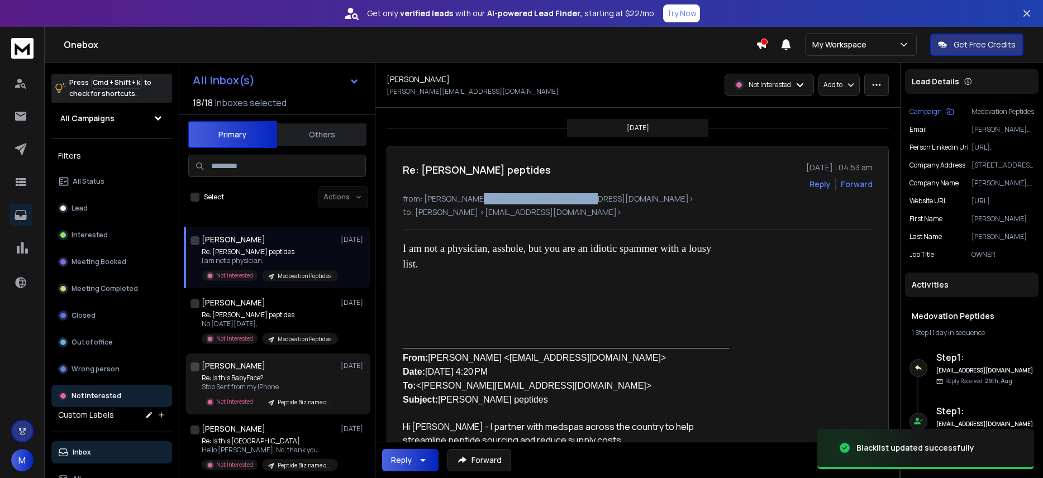
scroll to position [249, 0]
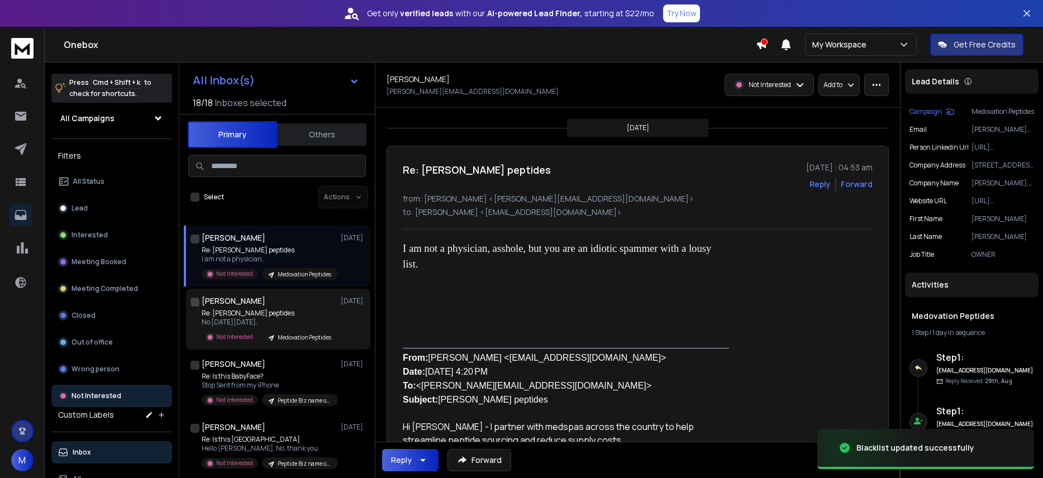
click at [307, 291] on div "[PERSON_NAME] [DATE] Re: [PERSON_NAME] peptides No [DATE][DATE], Not Interested…" at bounding box center [278, 319] width 184 height 61
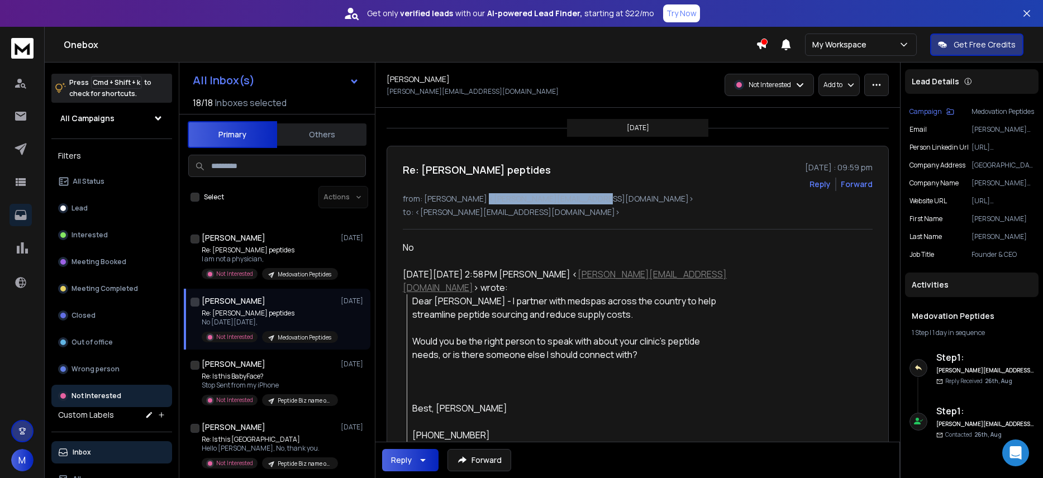
copy p "[PERSON_NAME][EMAIL_ADDRESS][DOMAIN_NAME]"
drag, startPoint x: 581, startPoint y: 201, endPoint x: 476, endPoint y: 196, distance: 105.2
click at [476, 196] on p "from: [PERSON_NAME] <[PERSON_NAME][EMAIL_ADDRESS][DOMAIN_NAME]>" at bounding box center [638, 198] width 470 height 11
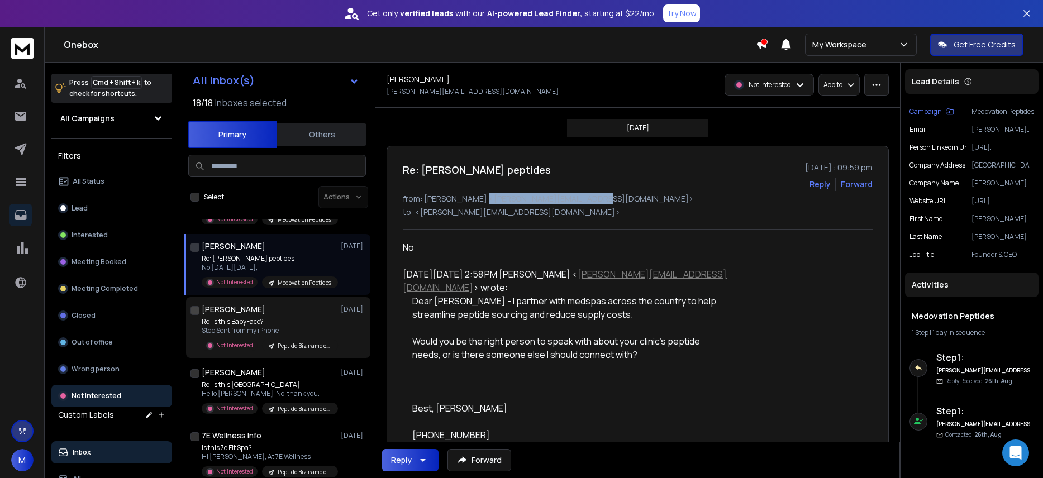
scroll to position [312, 0]
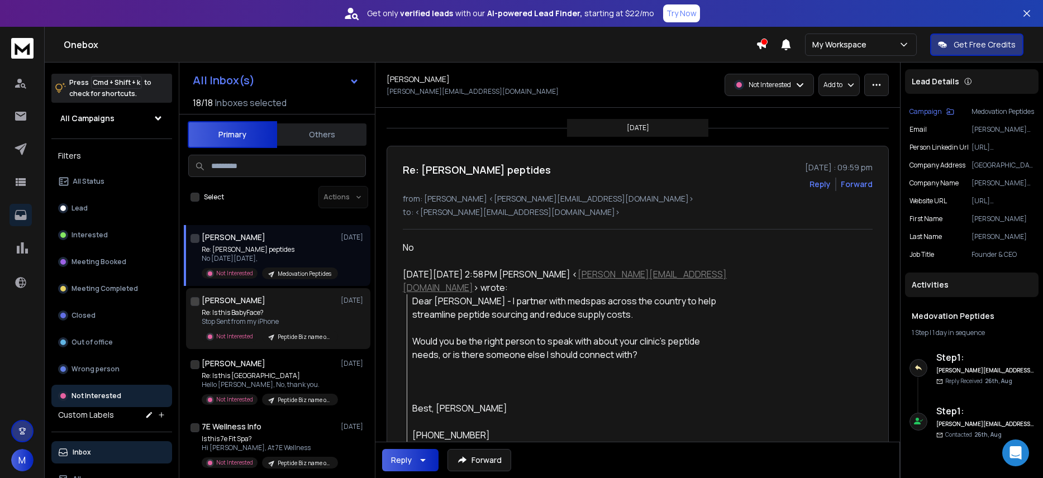
click at [304, 306] on div "[PERSON_NAME] [DATE] Re: Is this BabyFace? Stop Sent from my iPhone Not Interes…" at bounding box center [284, 319] width 164 height 48
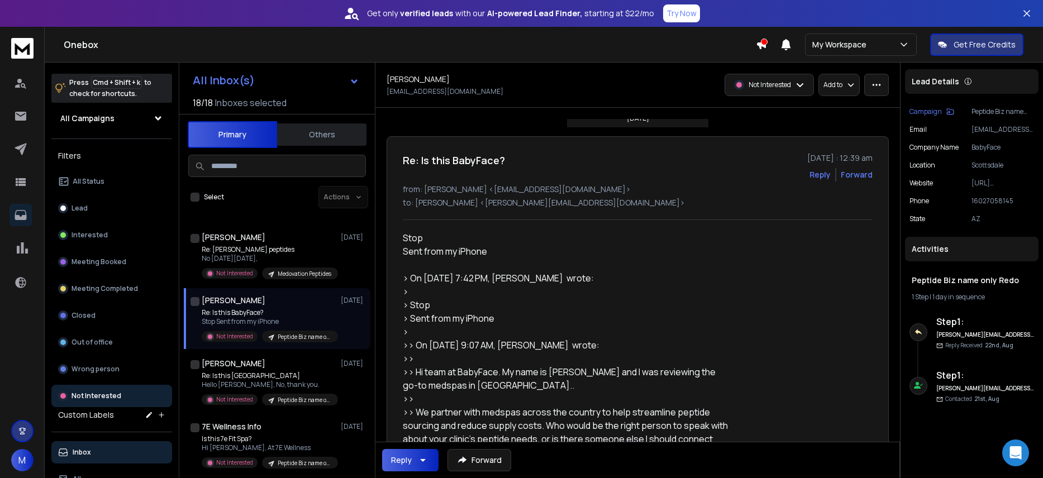
scroll to position [22, 0]
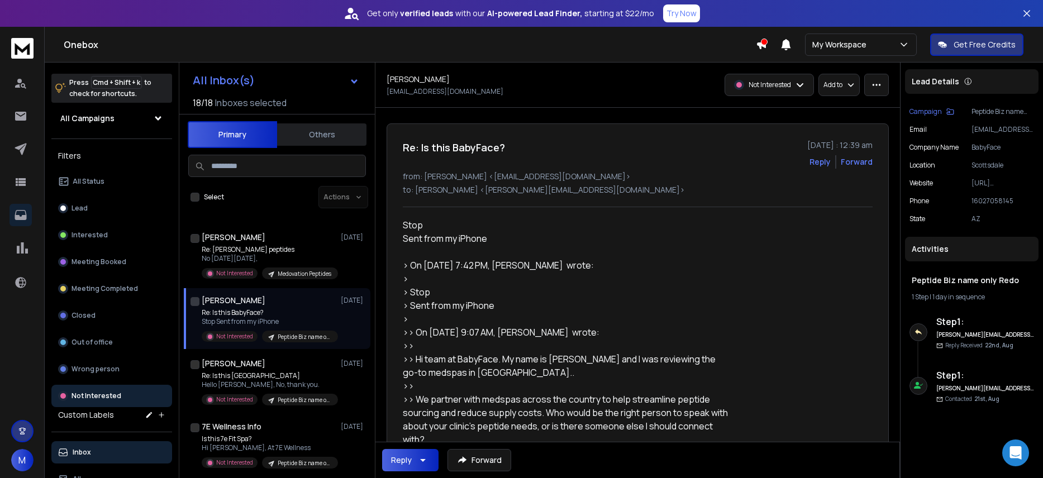
click at [498, 145] on h1 "Re: Is this BabyFace?" at bounding box center [454, 148] width 102 height 16
drag, startPoint x: 551, startPoint y: 177, endPoint x: 469, endPoint y: 175, distance: 82.2
click at [469, 175] on p "from: [PERSON_NAME] <[EMAIL_ADDRESS][DOMAIN_NAME]>" at bounding box center [638, 176] width 470 height 11
copy p "[EMAIL_ADDRESS][DOMAIN_NAME]"
click at [790, 84] on div "Not Interested" at bounding box center [769, 84] width 88 height 21
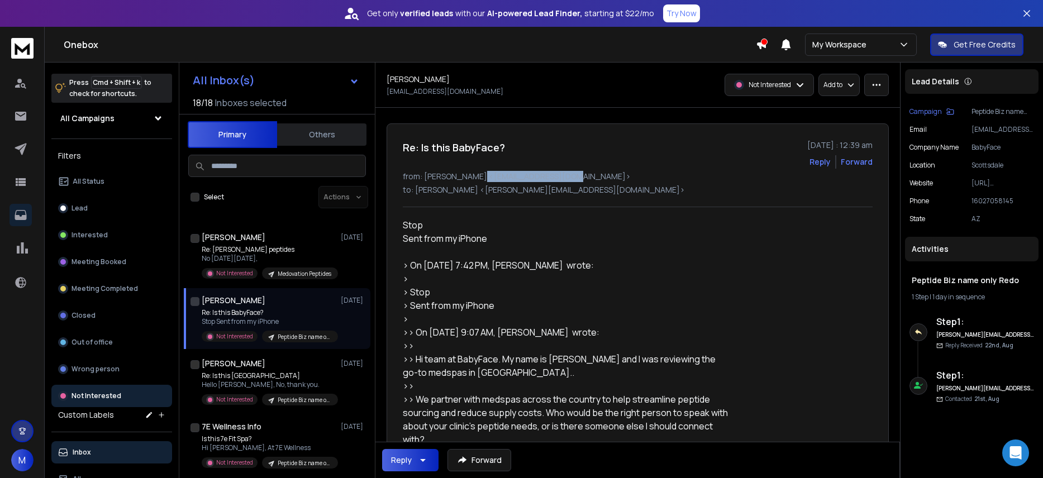
click at [790, 84] on div "Not Interested" at bounding box center [769, 84] width 88 height 21
click at [875, 87] on icon "button" at bounding box center [877, 85] width 10 height 10
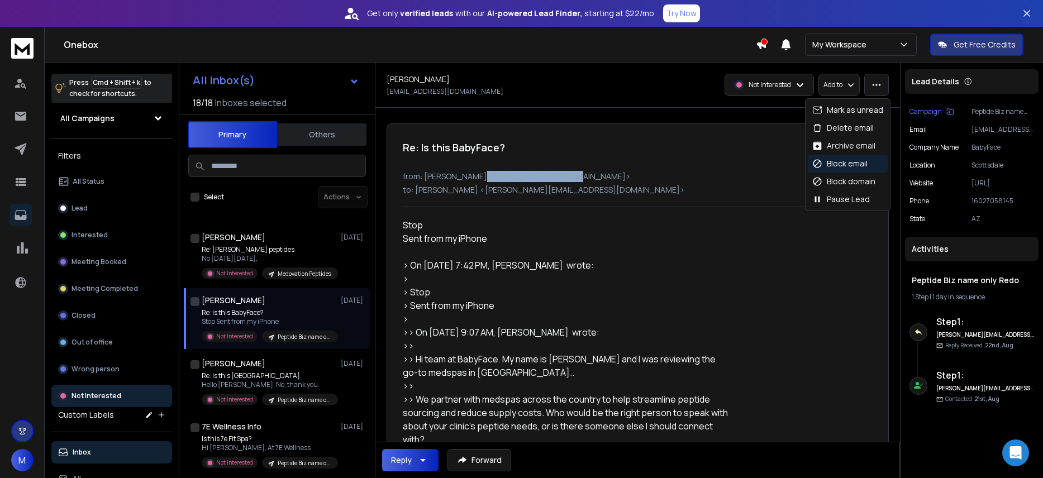
click at [851, 162] on div "Block email" at bounding box center [840, 163] width 55 height 11
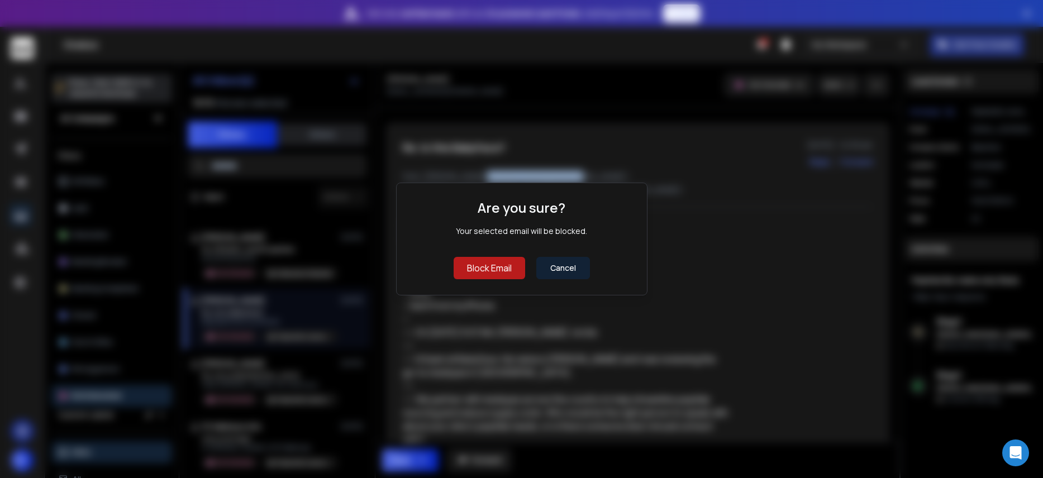
click at [505, 265] on button "Block Email" at bounding box center [490, 268] width 72 height 22
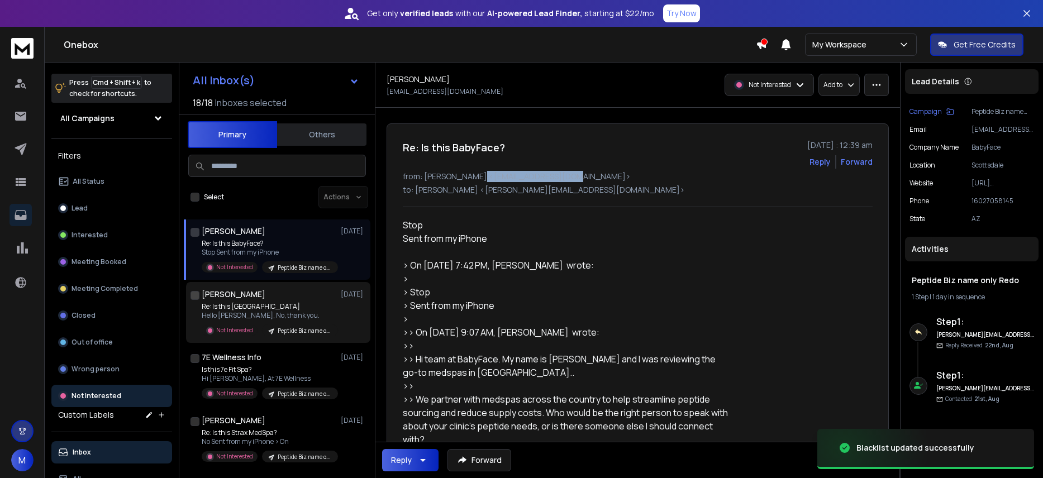
scroll to position [382, 0]
click at [307, 302] on p "Re: Is this [GEOGRAPHIC_DATA]" at bounding box center [269, 306] width 134 height 9
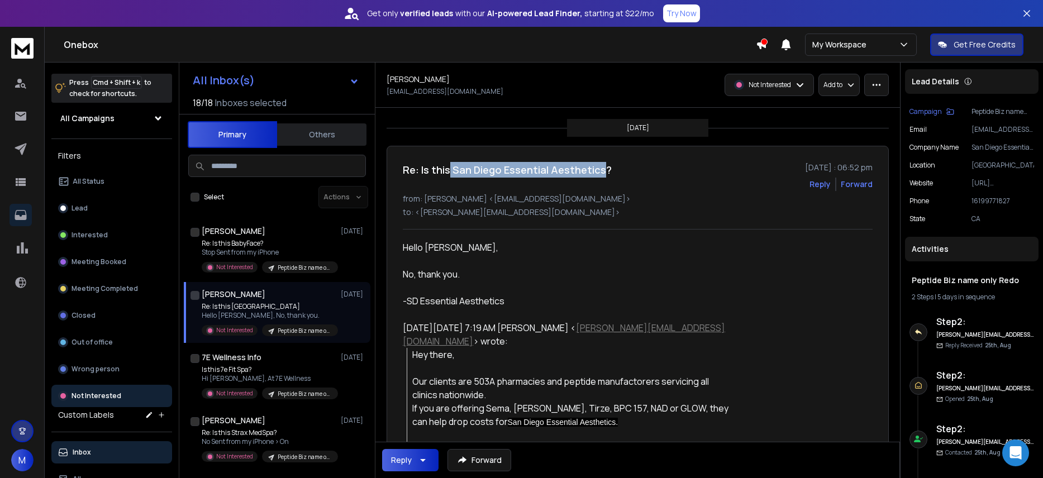
copy h1 "San Diego Essential Aesthetics"
drag, startPoint x: 450, startPoint y: 167, endPoint x: 600, endPoint y: 171, distance: 150.4
click at [600, 171] on h1 "Re: Is this San Diego Essential Aesthetics?" at bounding box center [507, 170] width 209 height 16
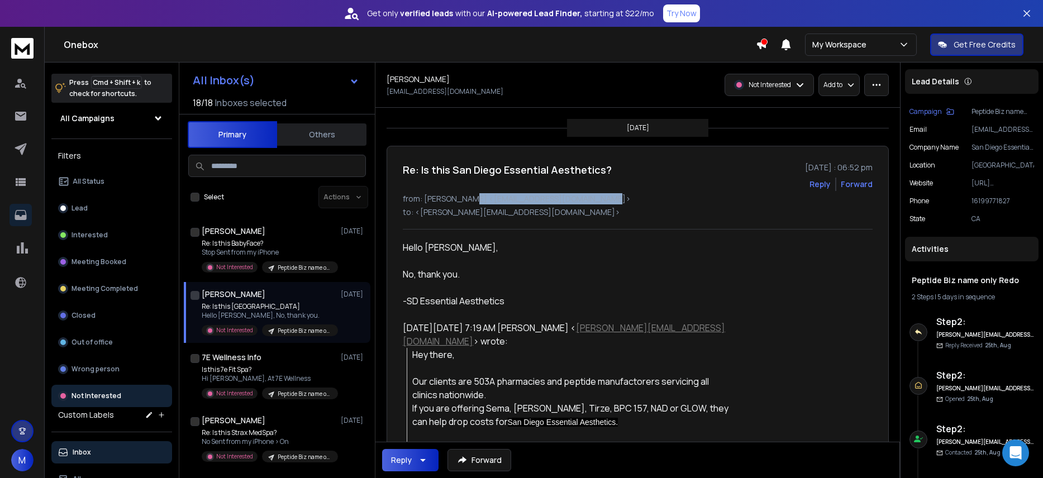
copy p "[EMAIL_ADDRESS][DOMAIN_NAME]"
drag, startPoint x: 460, startPoint y: 201, endPoint x: 583, endPoint y: 202, distance: 122.4
click at [583, 202] on p "from: [PERSON_NAME] <[EMAIL_ADDRESS][DOMAIN_NAME]>" at bounding box center [638, 198] width 470 height 11
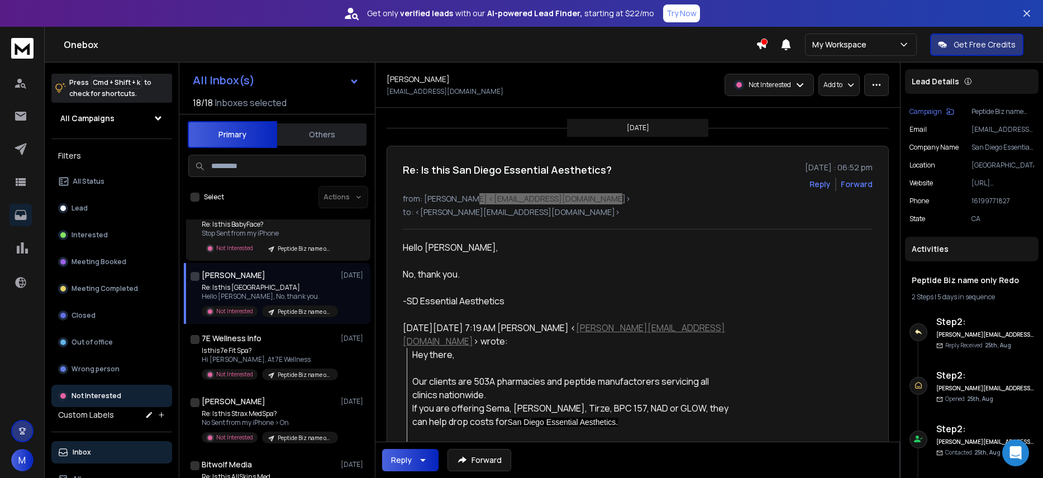
scroll to position [409, 0]
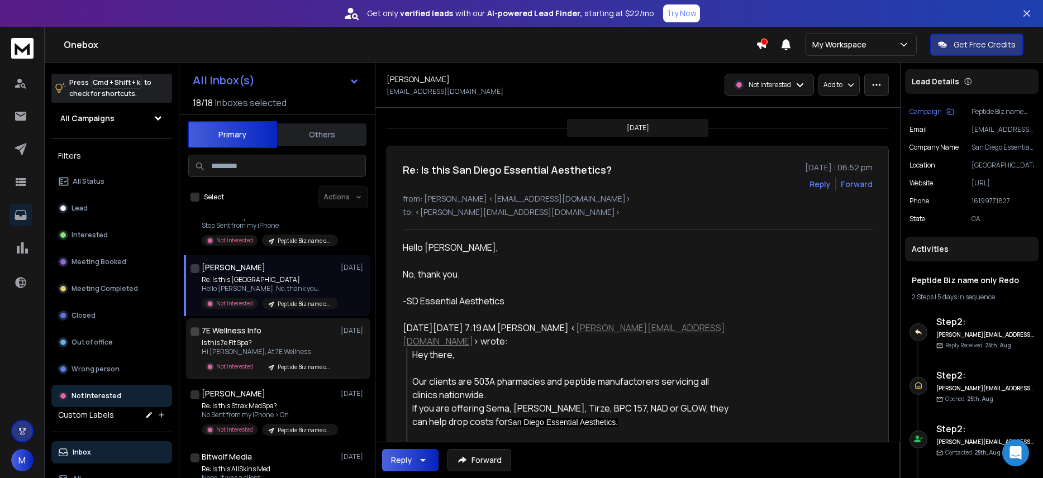
click at [288, 339] on p "Is this 7e Fit Spa?" at bounding box center [269, 343] width 134 height 9
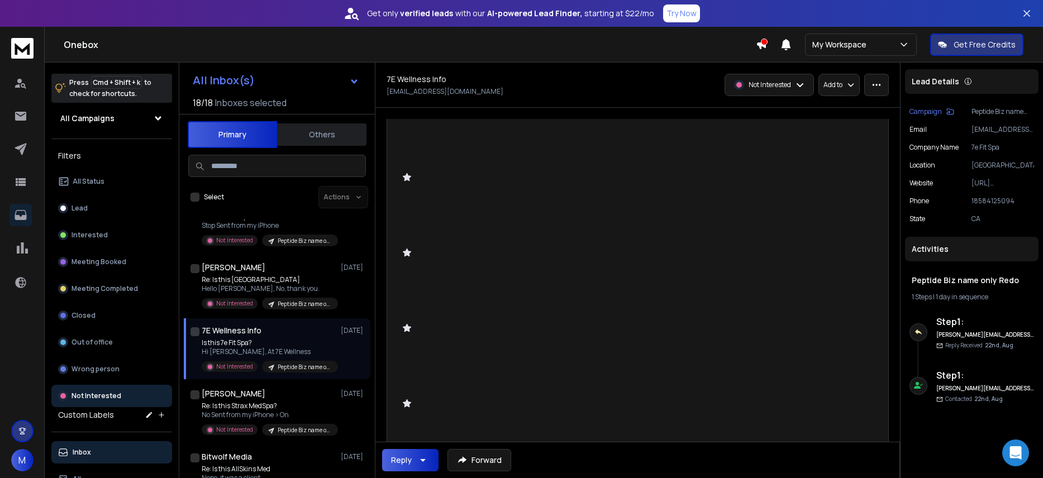
scroll to position [442, 0]
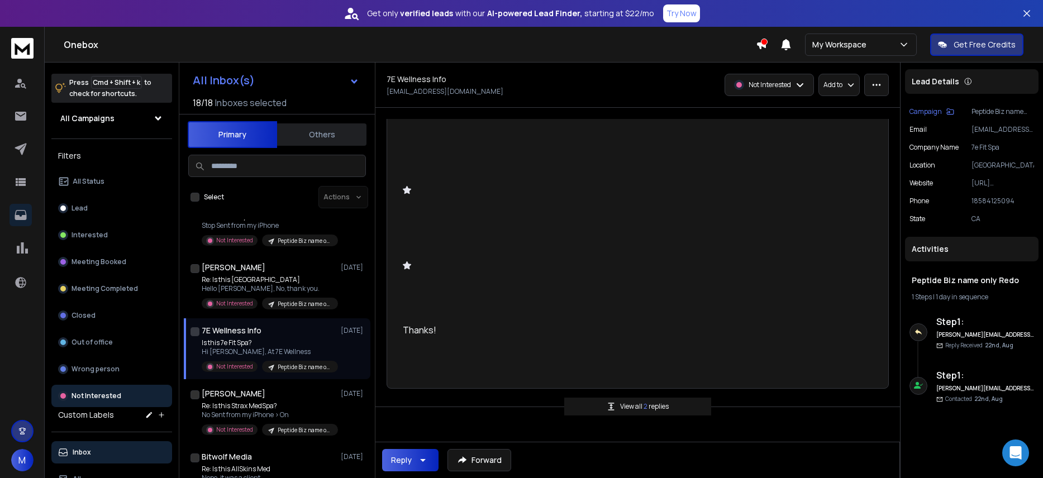
click at [633, 412] on div "View all 2 replies" at bounding box center [638, 407] width 148 height 18
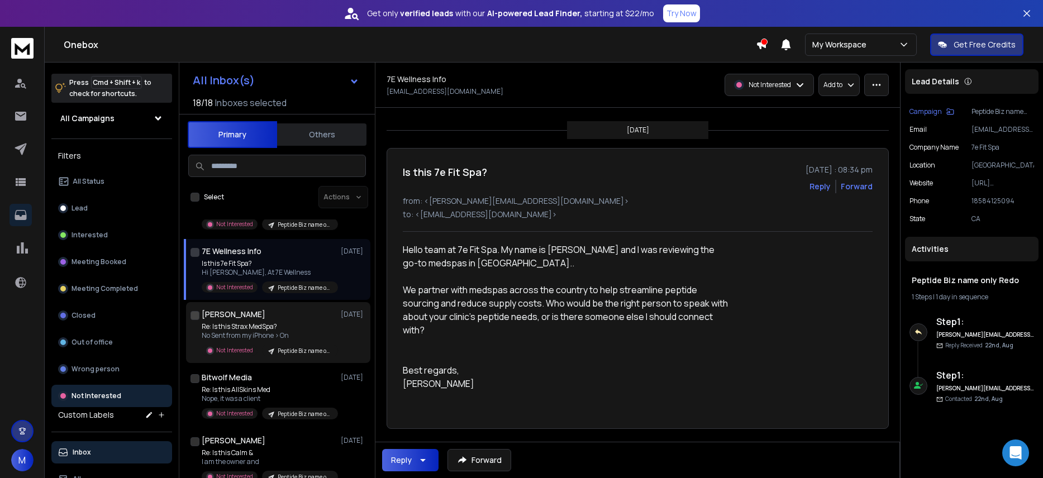
scroll to position [485, 0]
click at [265, 340] on p "No Sent from my iPhone > On" at bounding box center [269, 338] width 134 height 9
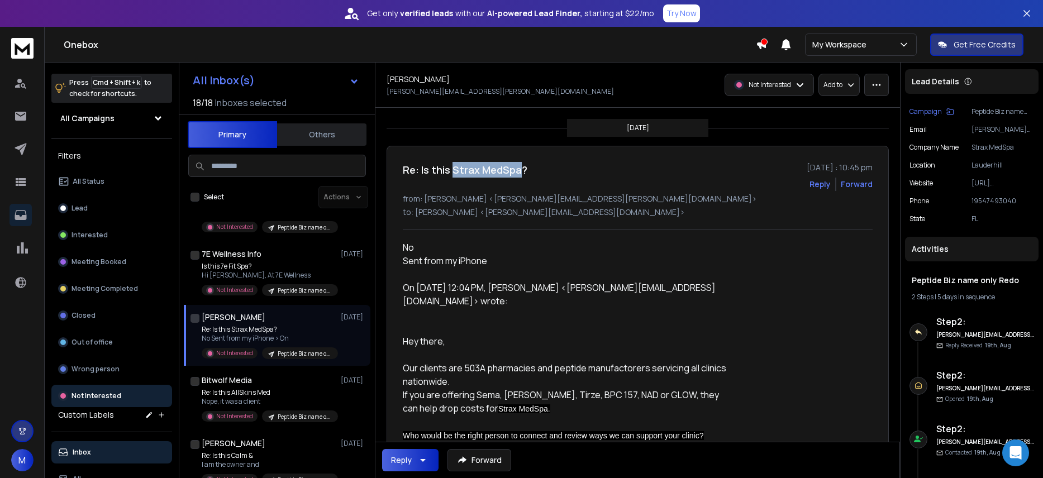
click at [517, 169] on h1 "Re: Is this Strax MedSpa?" at bounding box center [465, 170] width 125 height 16
copy p "[PERSON_NAME][EMAIL_ADDRESS][PERSON_NAME][DOMAIN_NAME]"
drag, startPoint x: 553, startPoint y: 201, endPoint x: 467, endPoint y: 198, distance: 86.1
click at [467, 198] on p "from: [PERSON_NAME] <[PERSON_NAME][EMAIL_ADDRESS][PERSON_NAME][DOMAIN_NAME]>" at bounding box center [638, 198] width 470 height 11
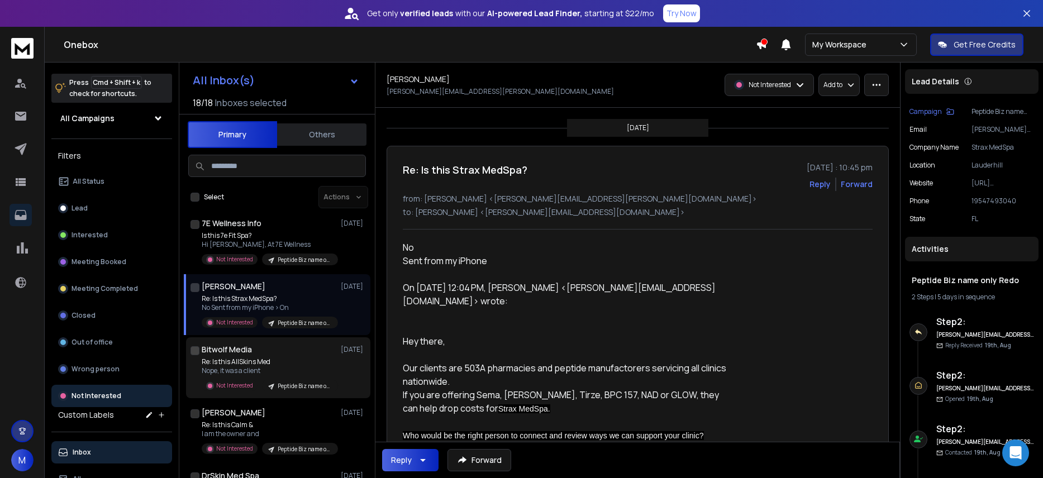
click at [283, 358] on p "Re: Is this AllSkins Med" at bounding box center [269, 362] width 134 height 9
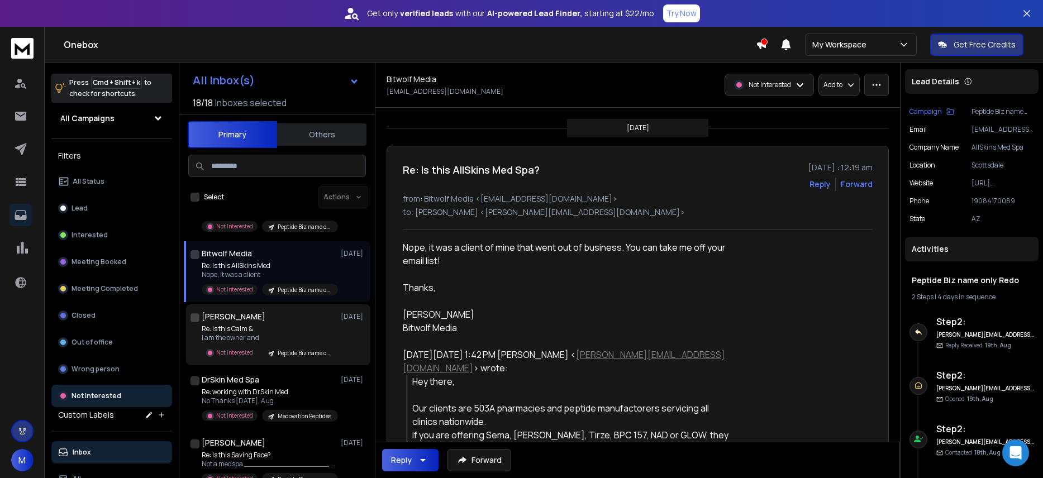
scroll to position [614, 0]
click at [287, 330] on p "Re: Is this Calm &" at bounding box center [269, 327] width 134 height 9
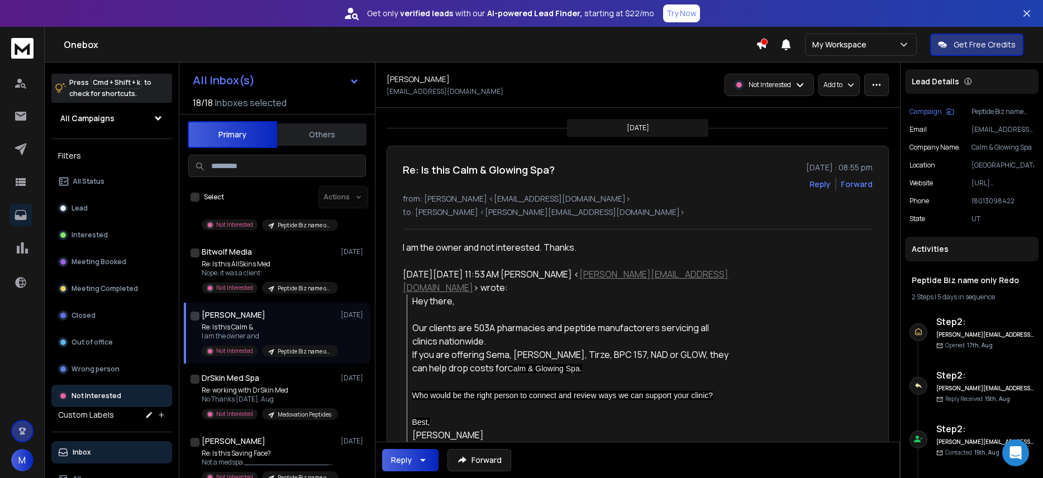
drag, startPoint x: 619, startPoint y: 200, endPoint x: 480, endPoint y: 200, distance: 139.2
click at [480, 200] on p "from: [PERSON_NAME] <[EMAIL_ADDRESS][DOMAIN_NAME]>" at bounding box center [638, 198] width 470 height 11
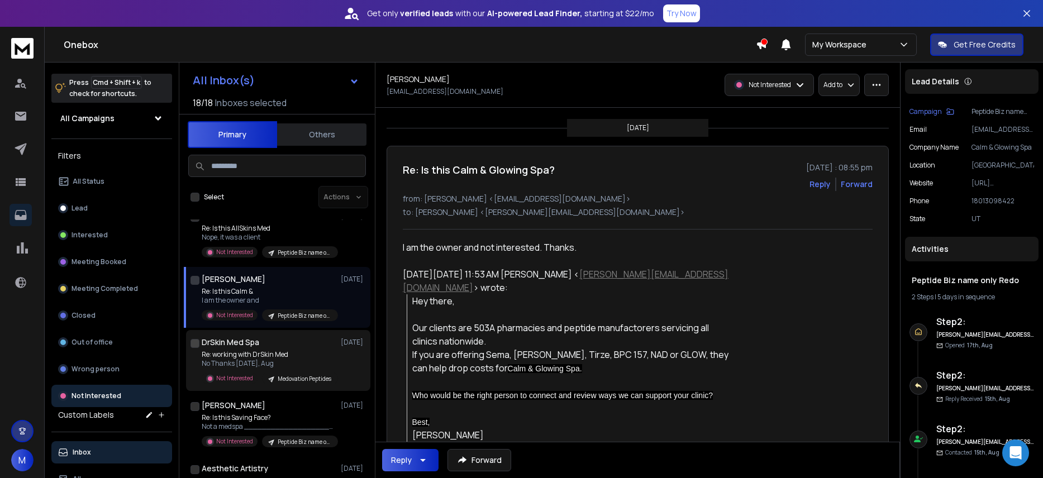
click at [279, 344] on div "DrSkin Med Spa [DATE]" at bounding box center [284, 342] width 164 height 11
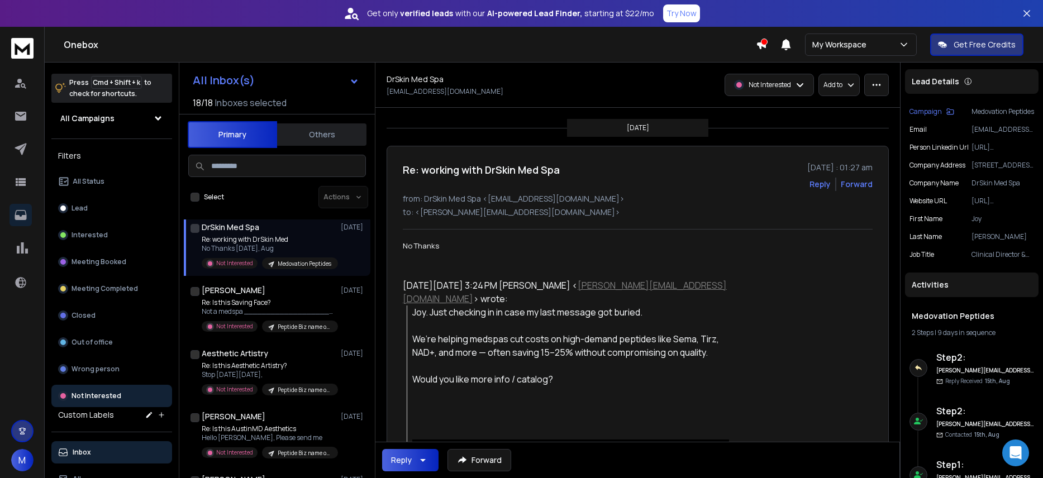
scroll to position [752, 0]
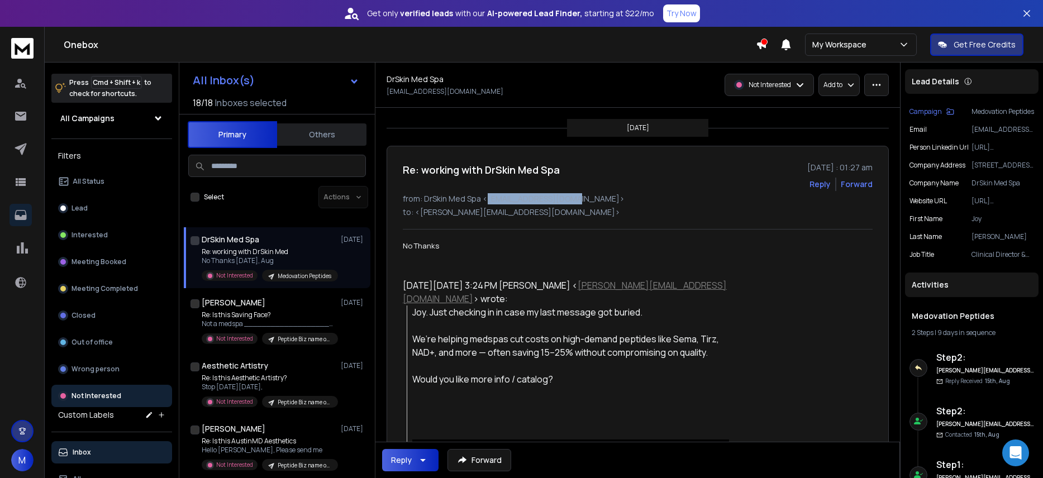
drag, startPoint x: 572, startPoint y: 201, endPoint x: 485, endPoint y: 197, distance: 87.8
click at [485, 197] on p "from: DrSkin Med Spa <[EMAIL_ADDRESS][DOMAIN_NAME]>" at bounding box center [638, 198] width 470 height 11
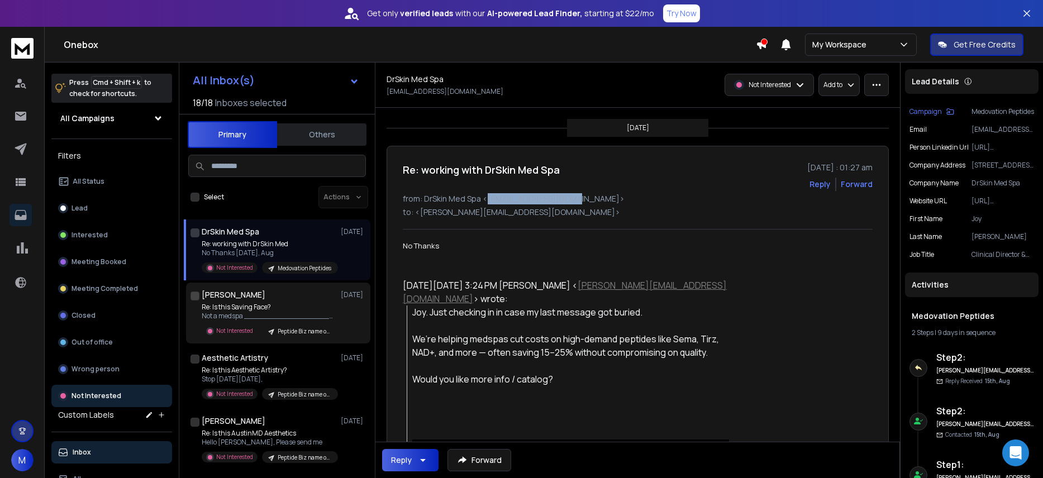
scroll to position [771, 0]
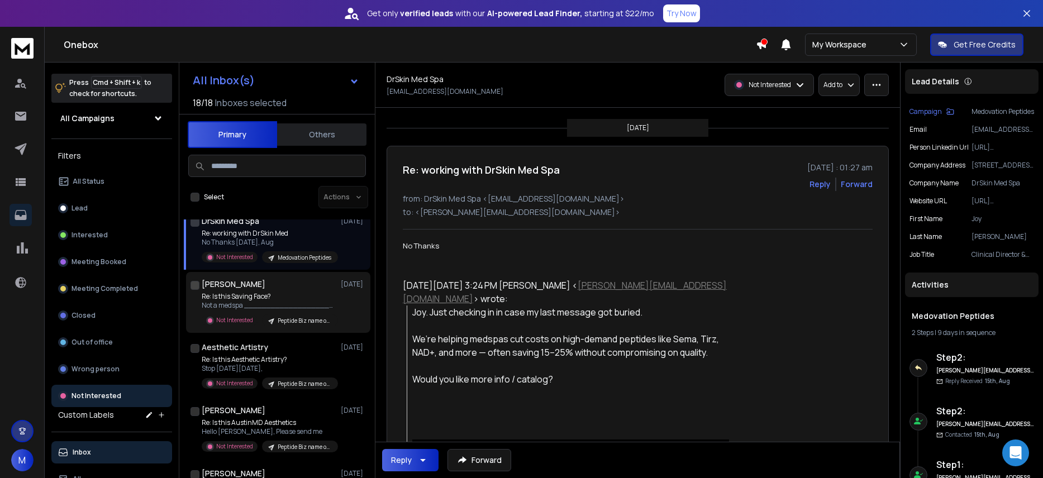
click at [257, 283] on div "[PERSON_NAME] [DATE]" at bounding box center [284, 284] width 164 height 11
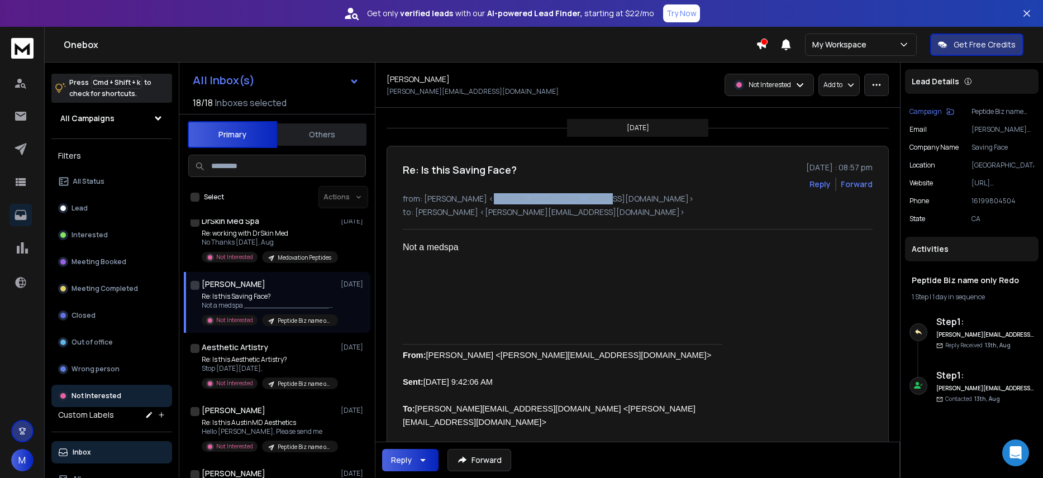
drag, startPoint x: 577, startPoint y: 199, endPoint x: 477, endPoint y: 197, distance: 100.6
click at [477, 197] on p "from: [PERSON_NAME] <[PERSON_NAME][EMAIL_ADDRESS][DOMAIN_NAME]>" at bounding box center [638, 198] width 470 height 11
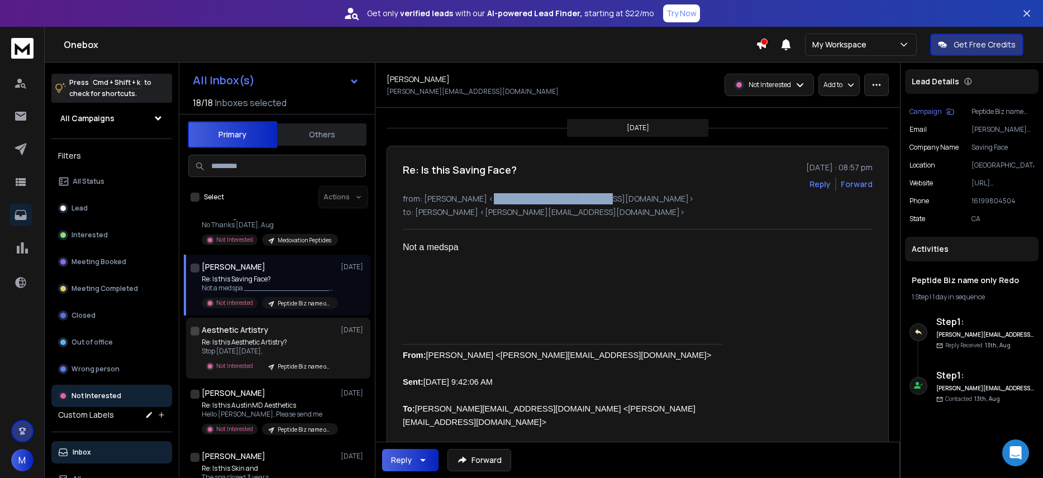
scroll to position [790, 0]
click at [267, 337] on p "Re: Is this Aesthetic Artistry?" at bounding box center [269, 340] width 134 height 9
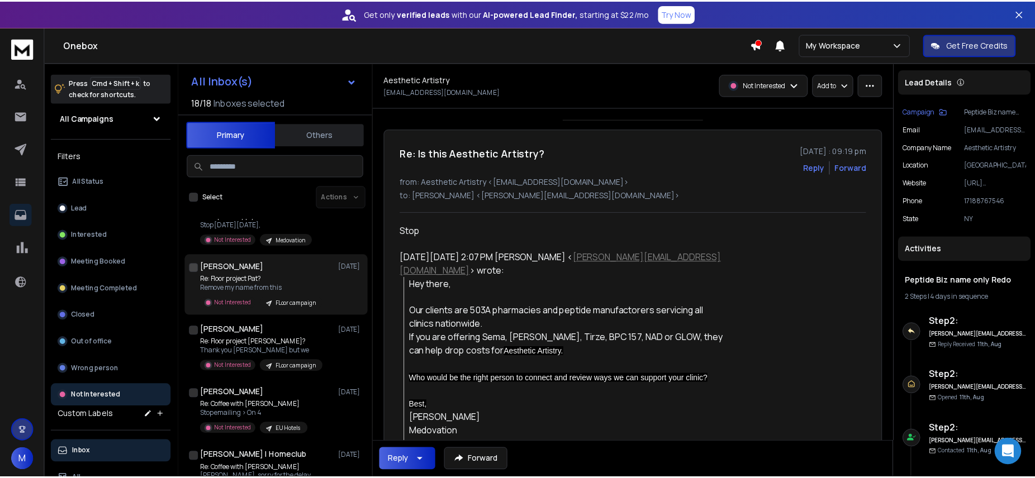
scroll to position [2228, 0]
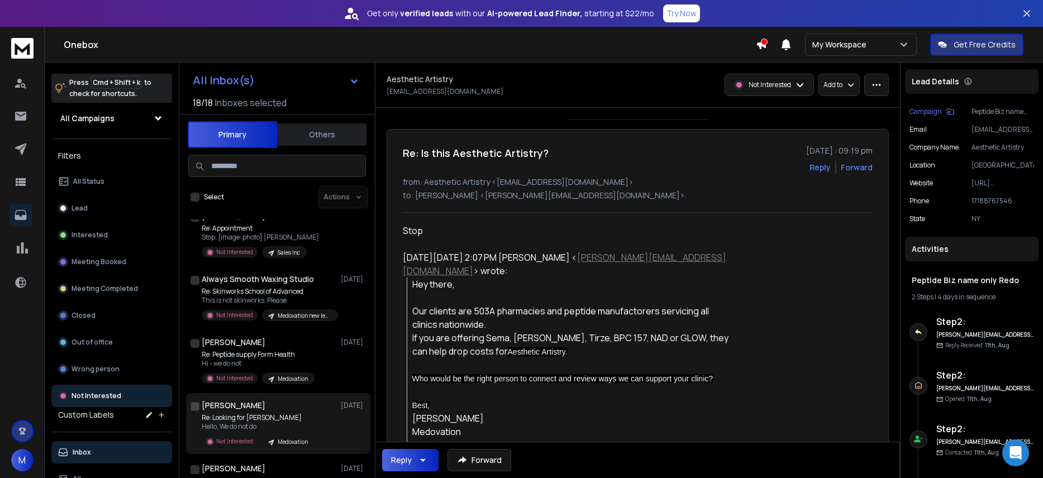
click at [255, 422] on p "Hello, We do not do" at bounding box center [258, 426] width 113 height 9
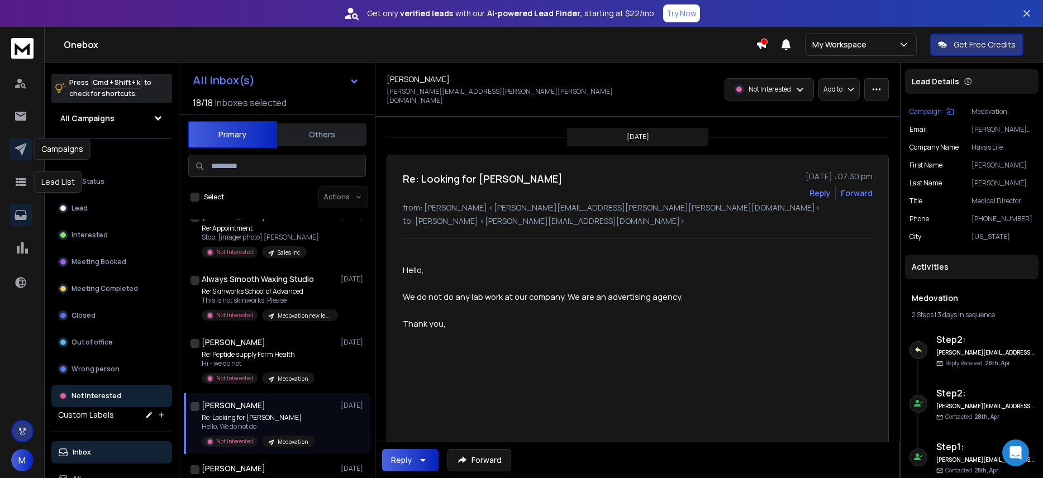
click at [16, 153] on icon at bounding box center [20, 149] width 13 height 13
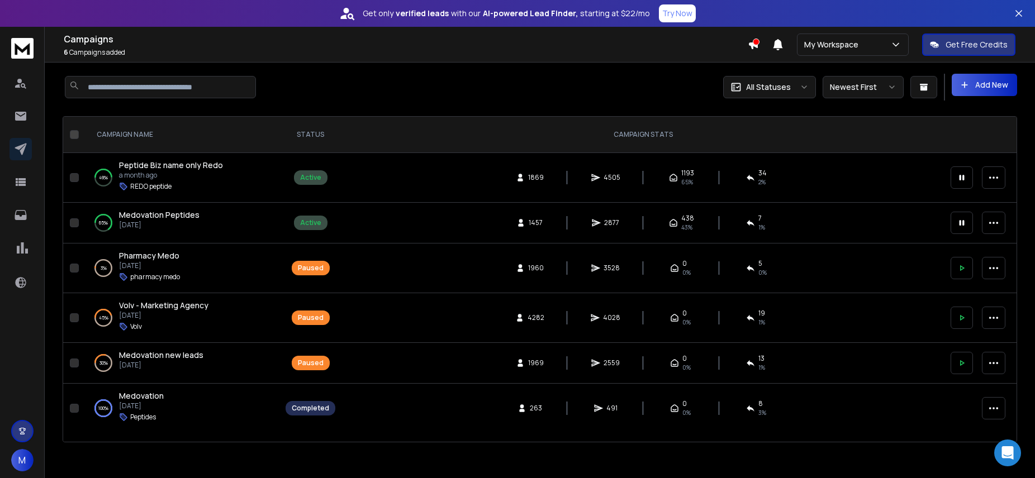
click at [229, 231] on div "65 % Medovation Peptides [DATE]" at bounding box center [180, 223] width 173 height 27
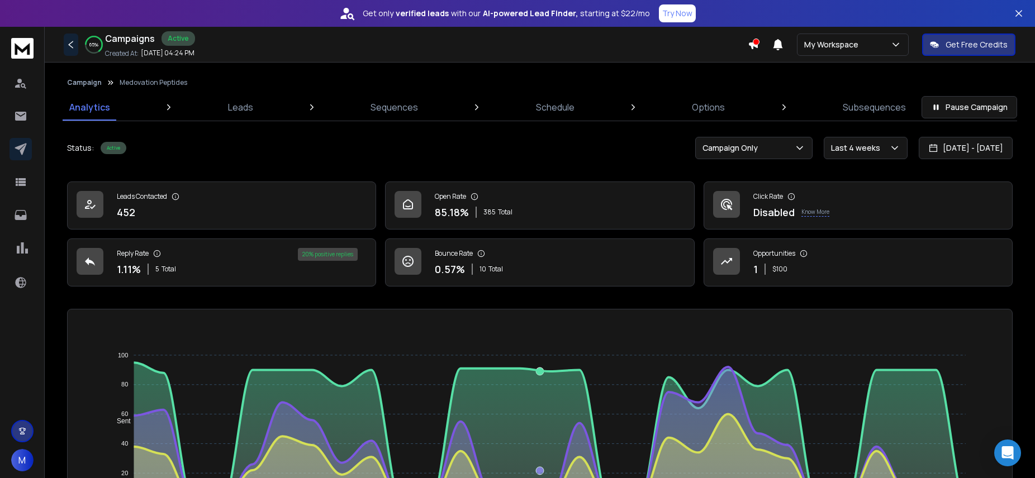
click at [70, 44] on icon at bounding box center [71, 45] width 10 height 10
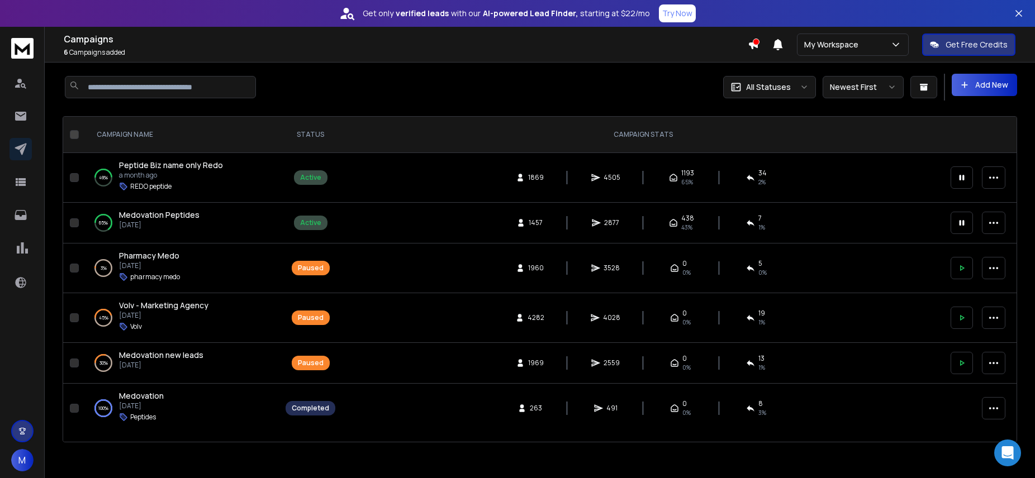
click at [167, 221] on p "[DATE]" at bounding box center [159, 225] width 80 height 9
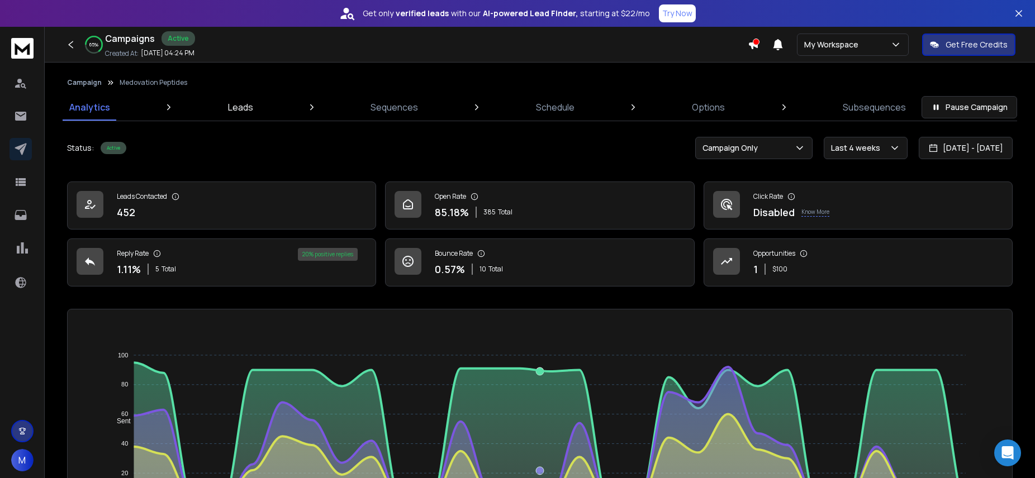
click at [243, 116] on link "Leads" at bounding box center [240, 107] width 39 height 27
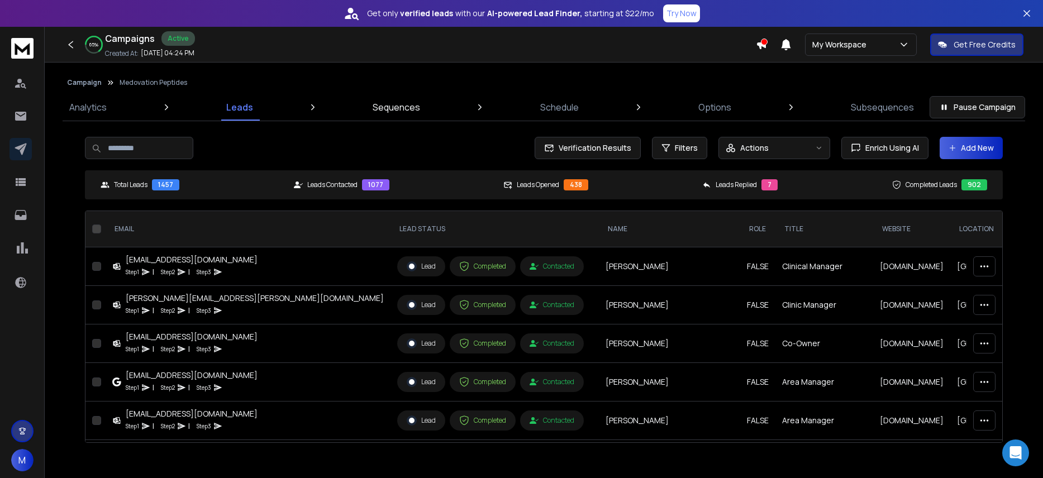
click at [392, 111] on p "Sequences" at bounding box center [397, 107] width 48 height 13
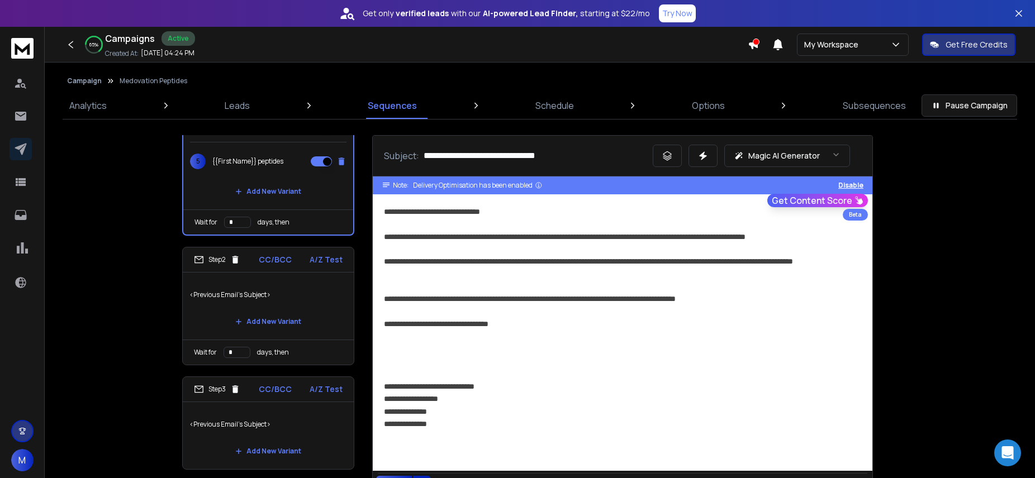
scroll to position [2, 0]
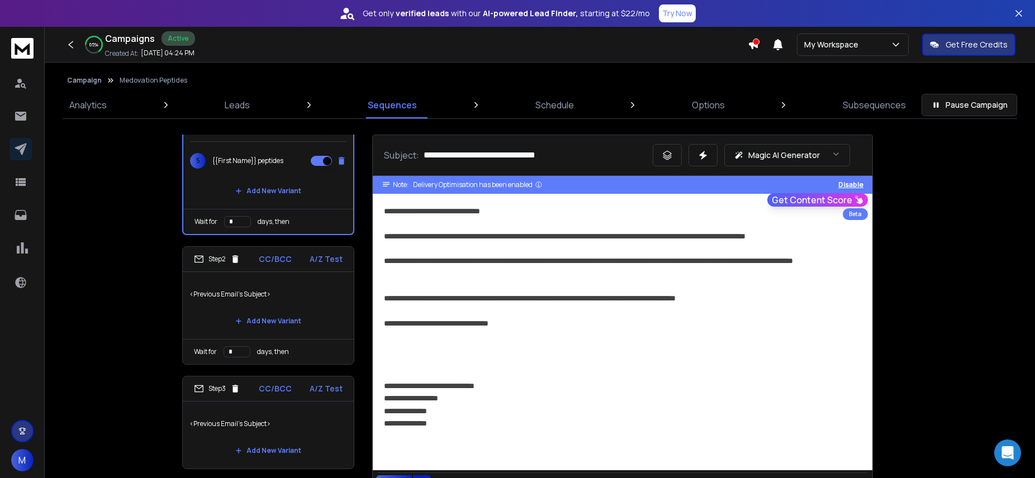
click at [246, 302] on p "<Previous Email's Subject>" at bounding box center [268, 294] width 158 height 31
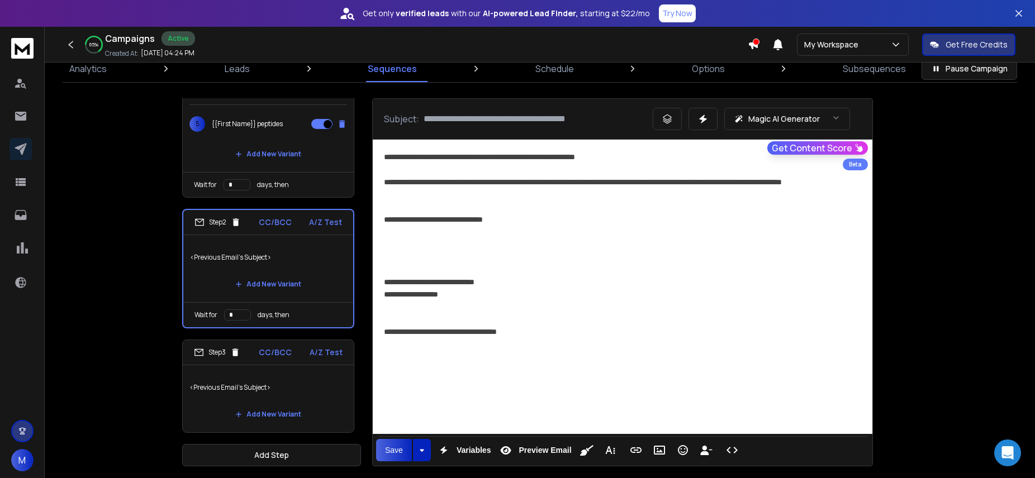
scroll to position [42, 0]
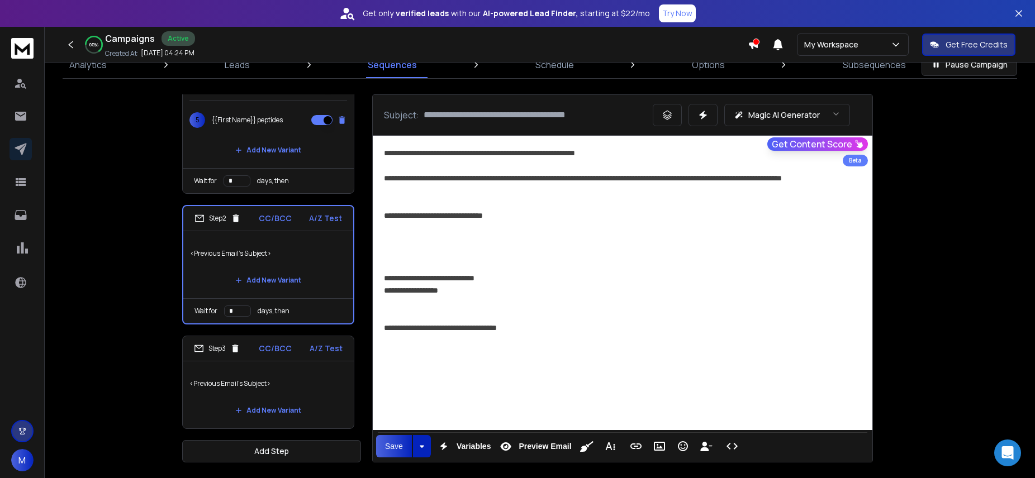
click at [264, 390] on p "<Previous Email's Subject>" at bounding box center [268, 383] width 158 height 31
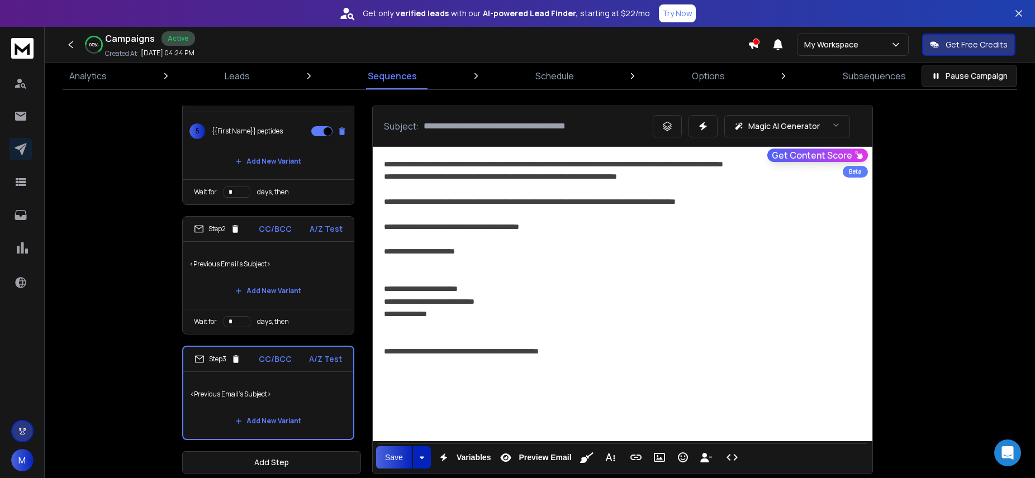
scroll to position [22, 0]
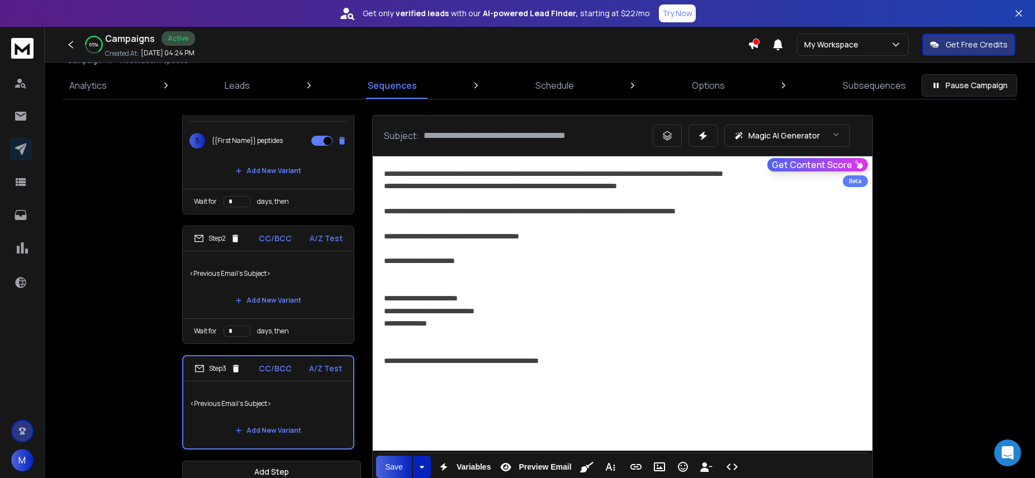
click at [236, 276] on p "<Previous Email's Subject>" at bounding box center [268, 273] width 158 height 31
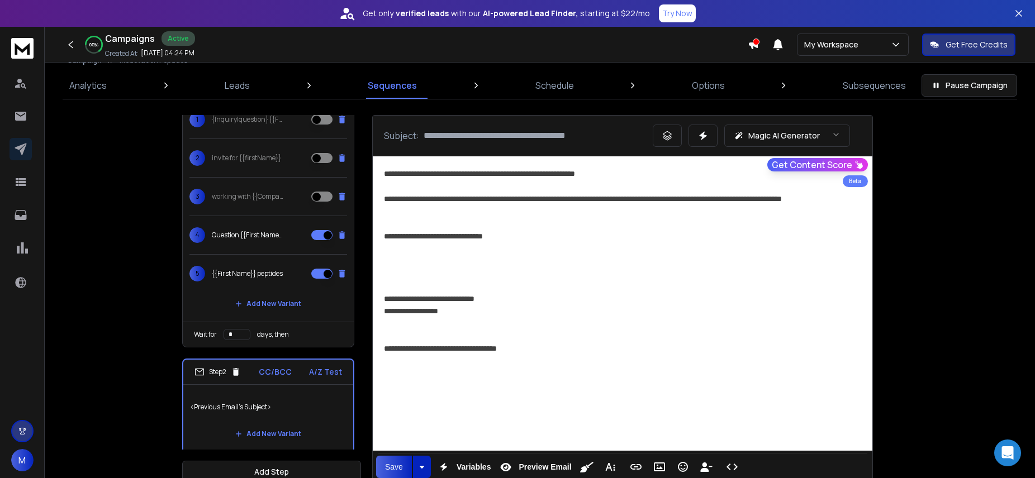
scroll to position [46, 0]
click at [245, 240] on p "Question {{First Name}}" at bounding box center [248, 236] width 72 height 9
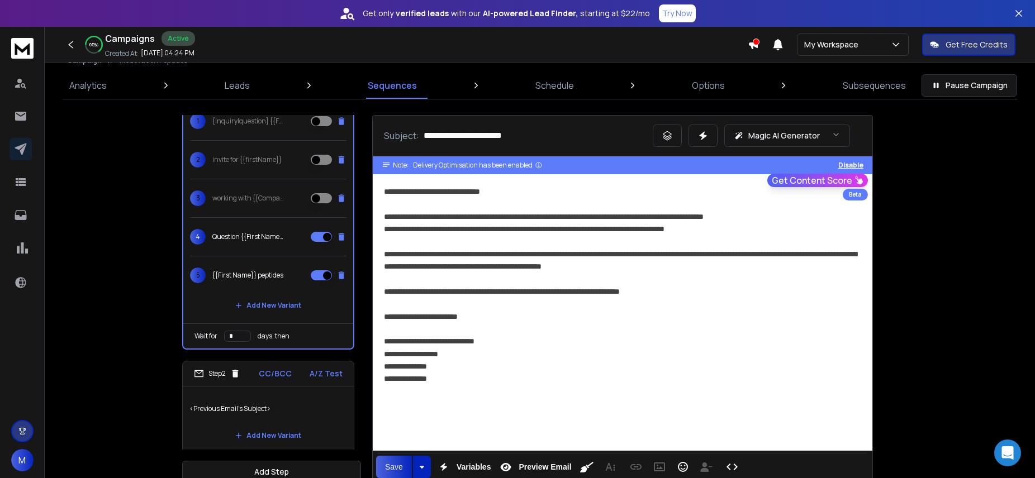
click at [232, 274] on p "{{First Name}} peptides" at bounding box center [247, 275] width 71 height 9
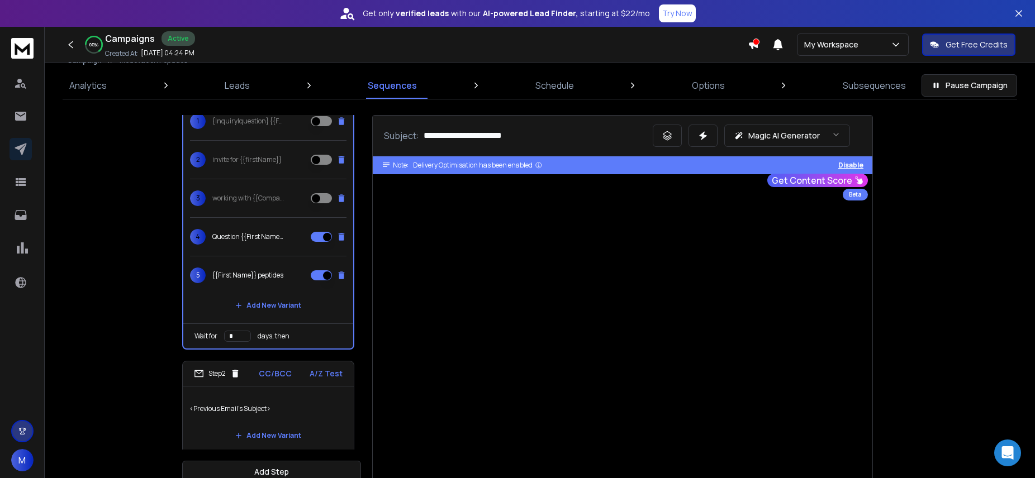
click at [232, 274] on p "{{First Name}} peptides" at bounding box center [247, 275] width 71 height 9
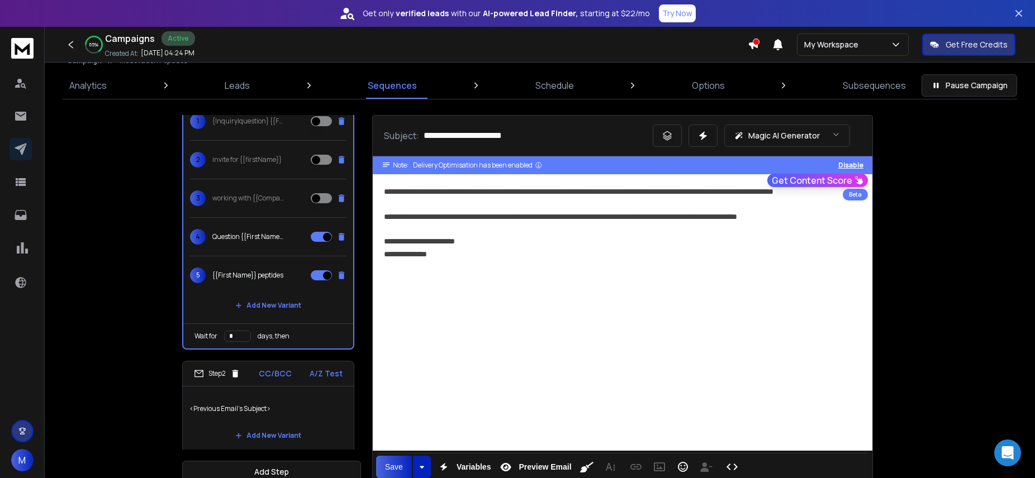
click at [238, 240] on p "Question {{First Name}}" at bounding box center [248, 236] width 72 height 9
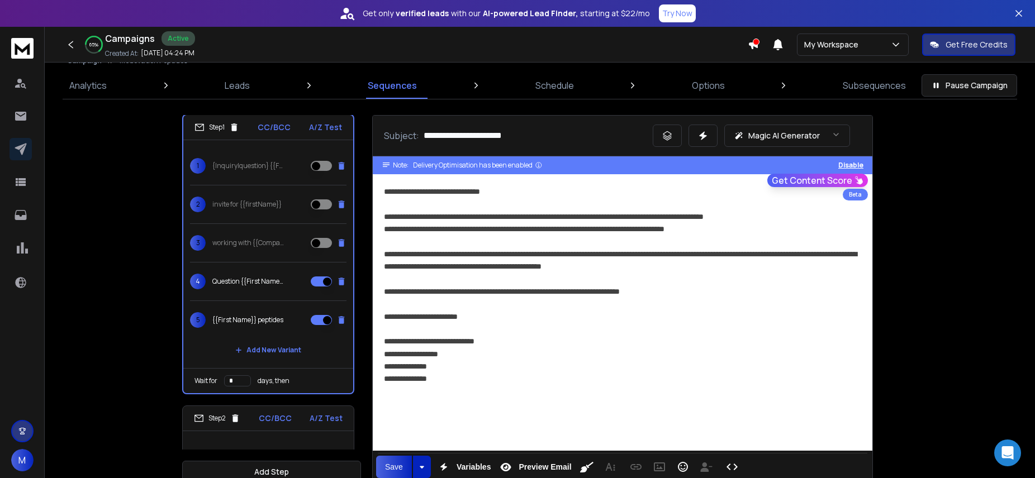
scroll to position [0, 0]
click at [255, 317] on p "{{First Name}} peptides" at bounding box center [247, 321] width 71 height 9
type input "**********"
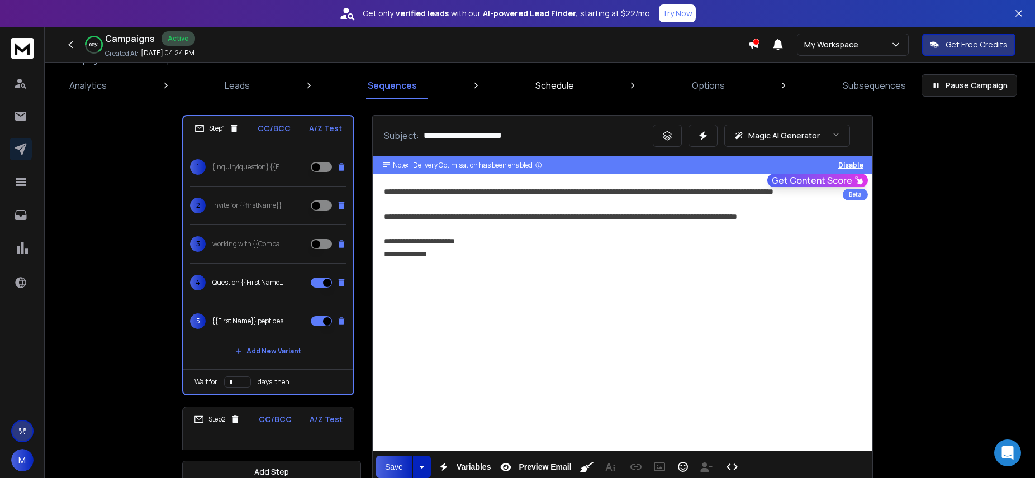
click at [577, 83] on link "Schedule" at bounding box center [555, 85] width 52 height 27
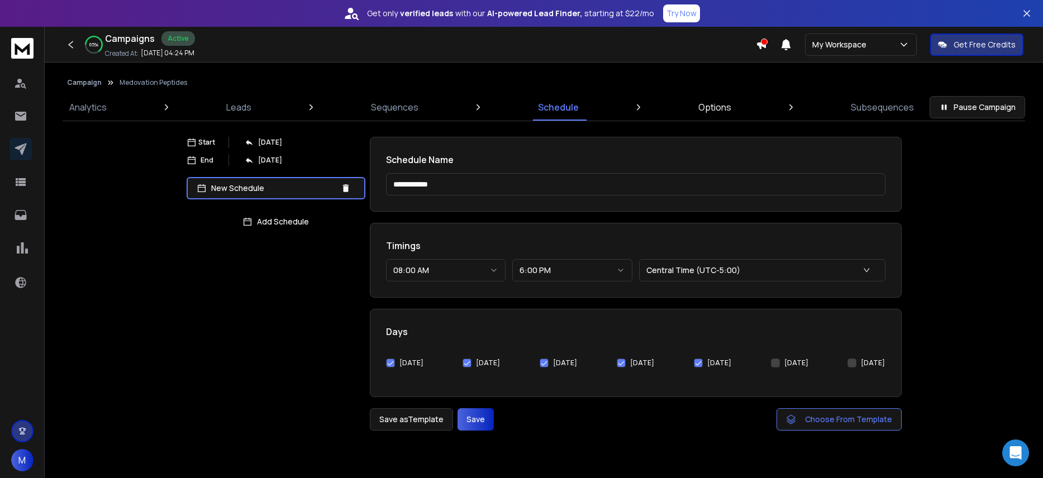
click at [735, 101] on link "Options" at bounding box center [715, 107] width 46 height 27
select select "*"
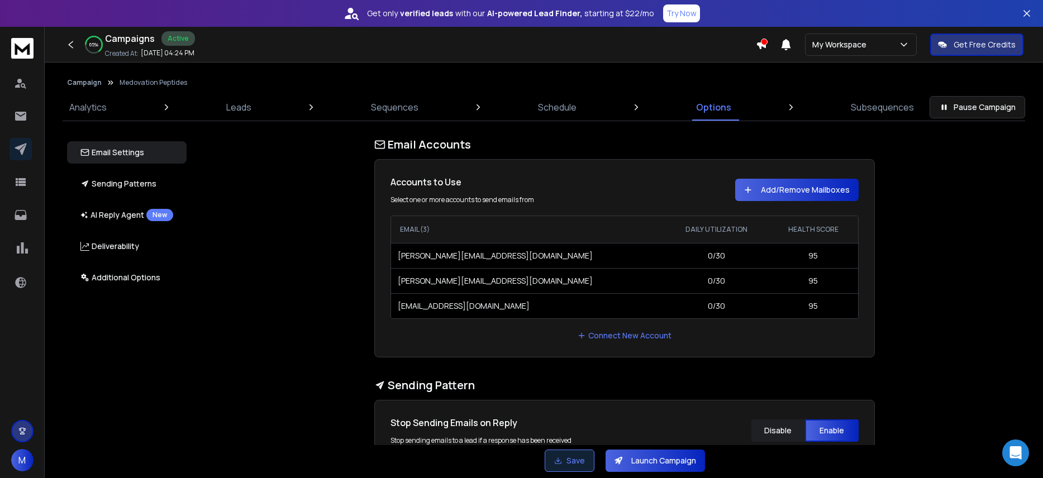
click at [561, 455] on button "Save" at bounding box center [570, 461] width 50 height 22
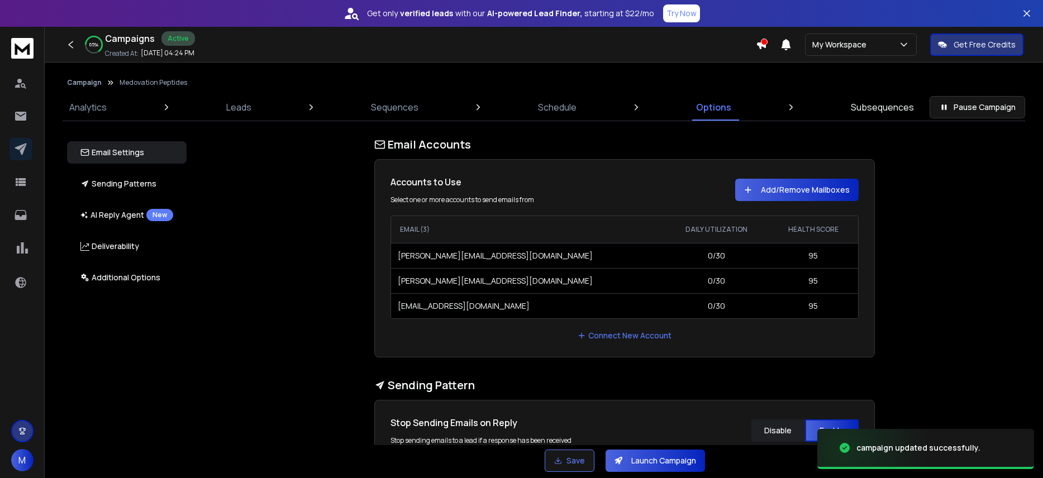
click at [888, 101] on p "Subsequences" at bounding box center [882, 107] width 63 height 13
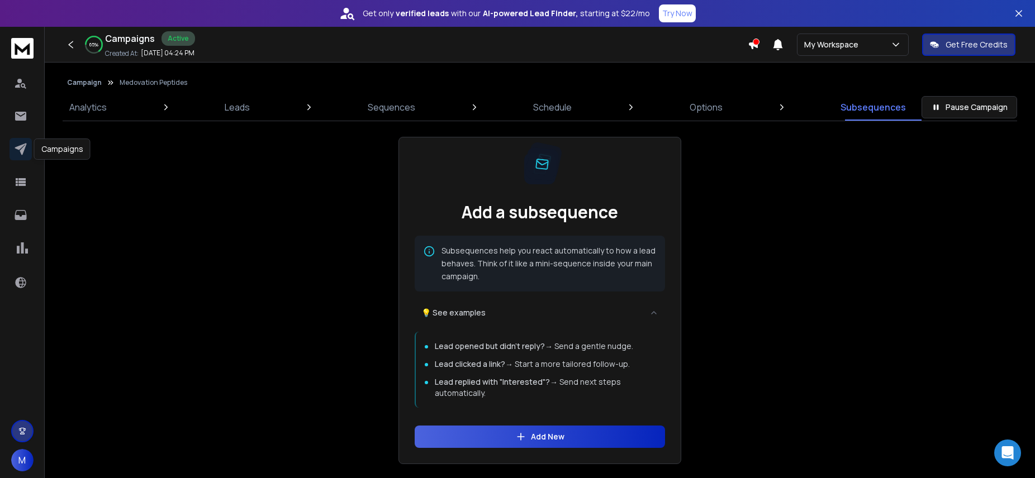
click at [26, 149] on icon at bounding box center [20, 149] width 13 height 13
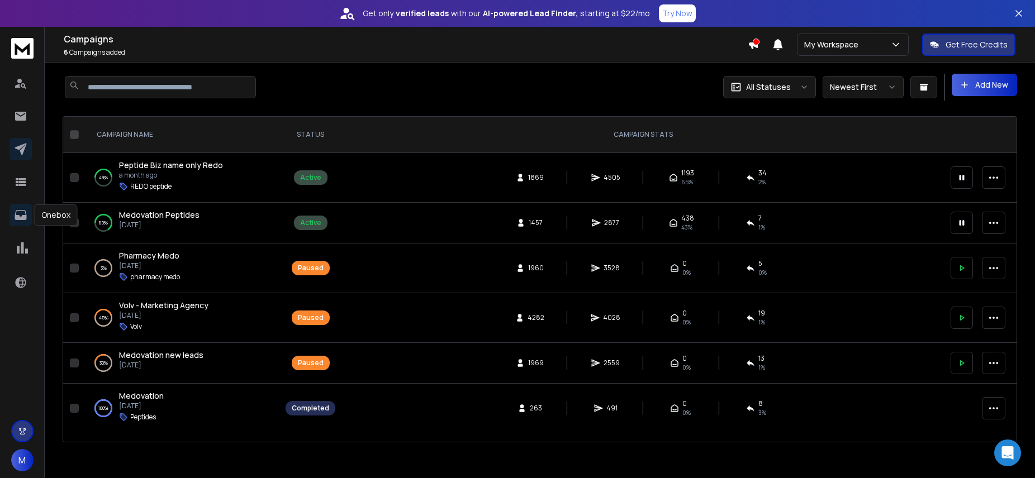
click at [15, 221] on icon at bounding box center [20, 214] width 13 height 13
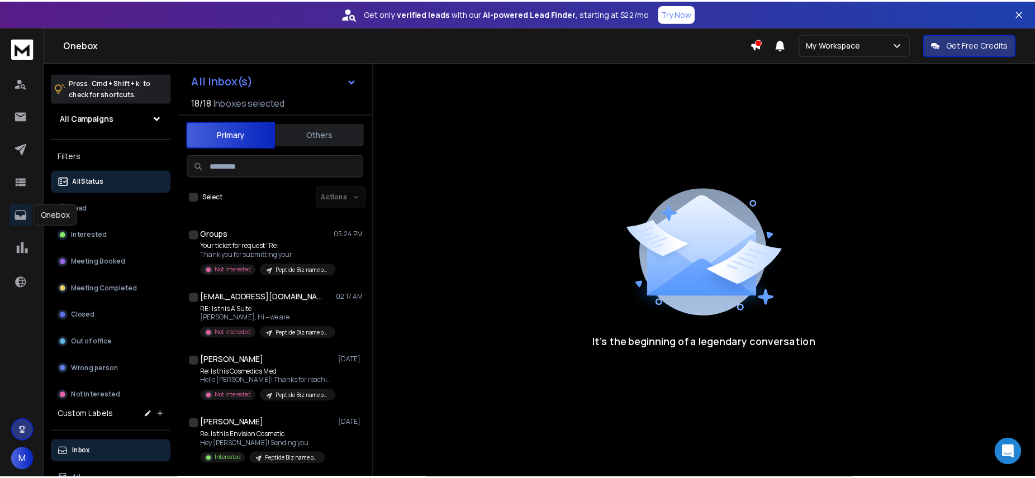
scroll to position [164, 0]
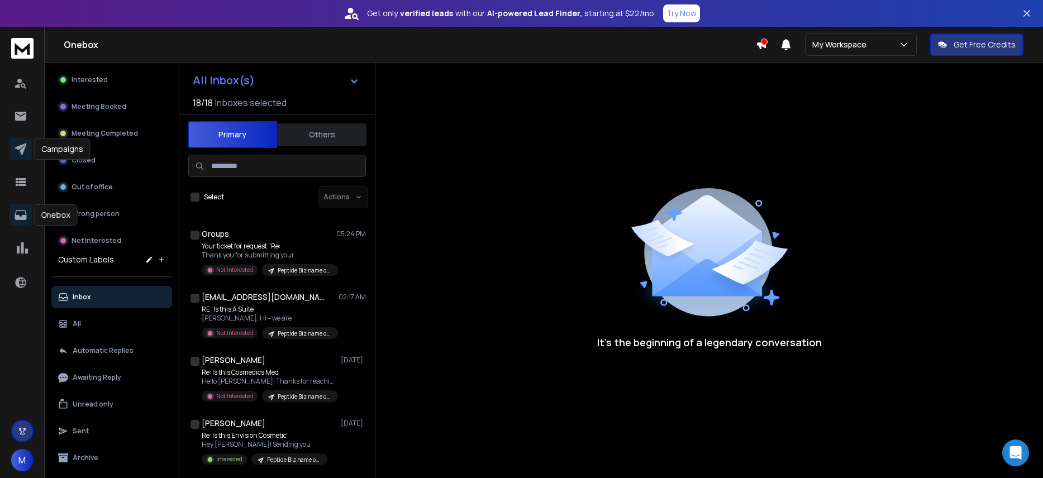
click at [15, 152] on icon at bounding box center [20, 149] width 13 height 13
